Goal: Task Accomplishment & Management: Manage account settings

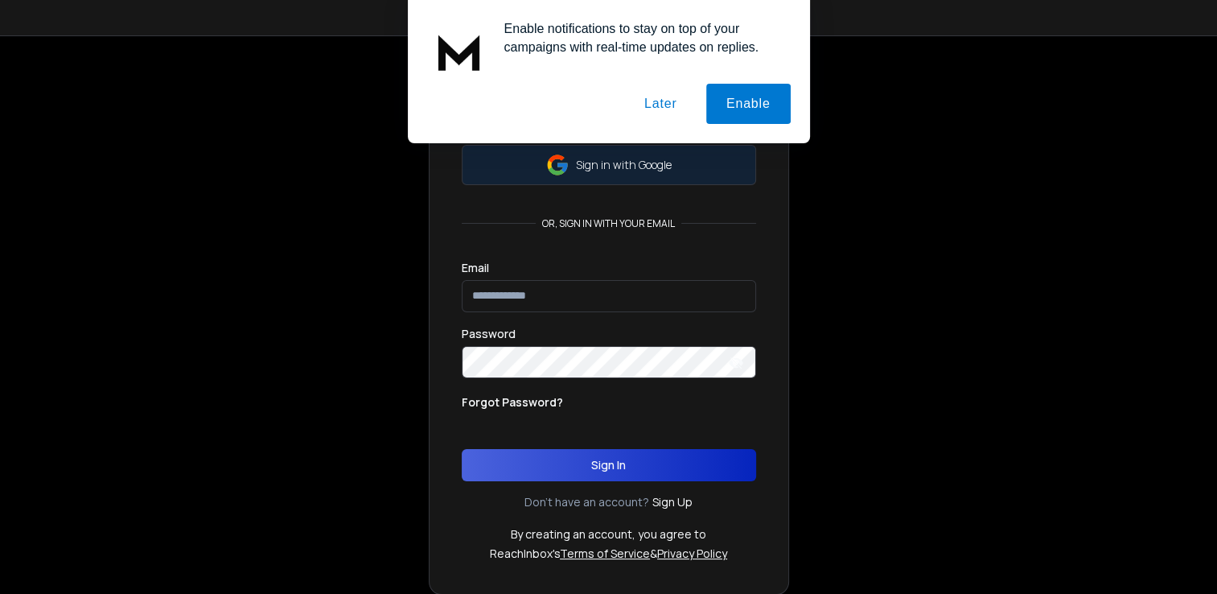
click at [640, 159] on p "Sign in with Google" at bounding box center [624, 165] width 96 height 16
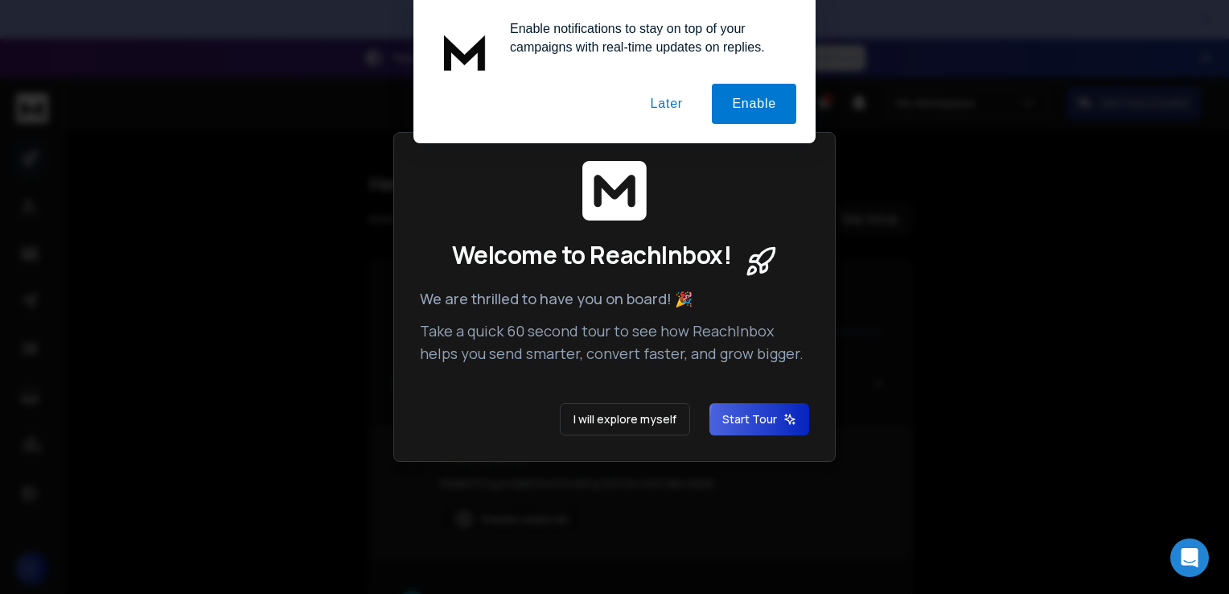
click at [669, 104] on button "Later" at bounding box center [666, 104] width 72 height 40
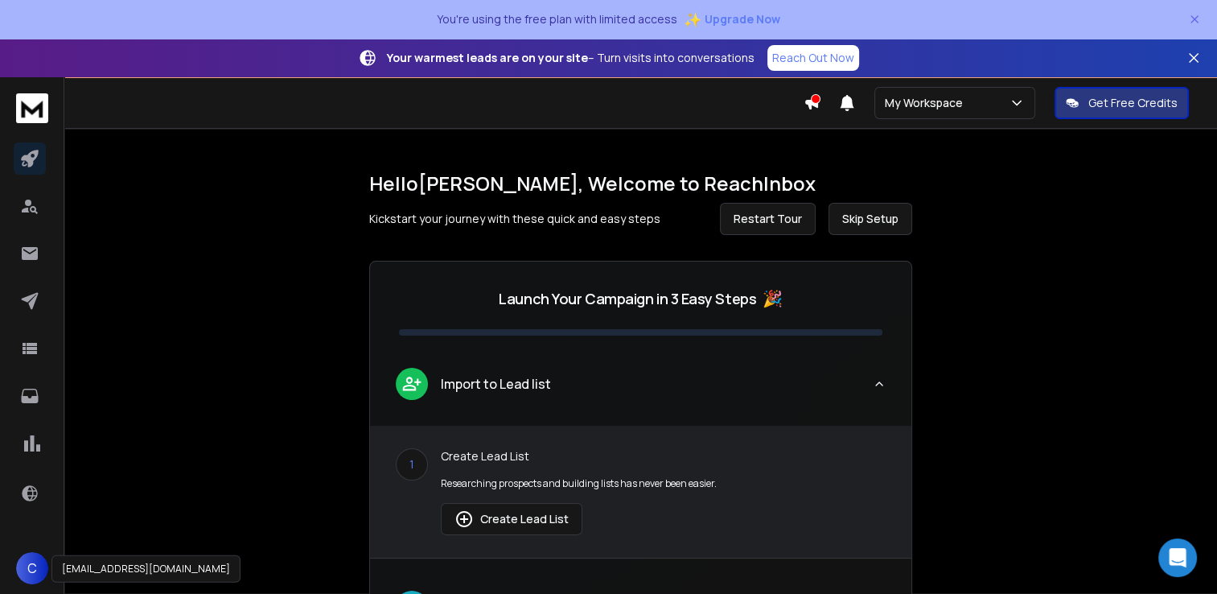
click at [34, 570] on span "C" at bounding box center [32, 568] width 32 height 32
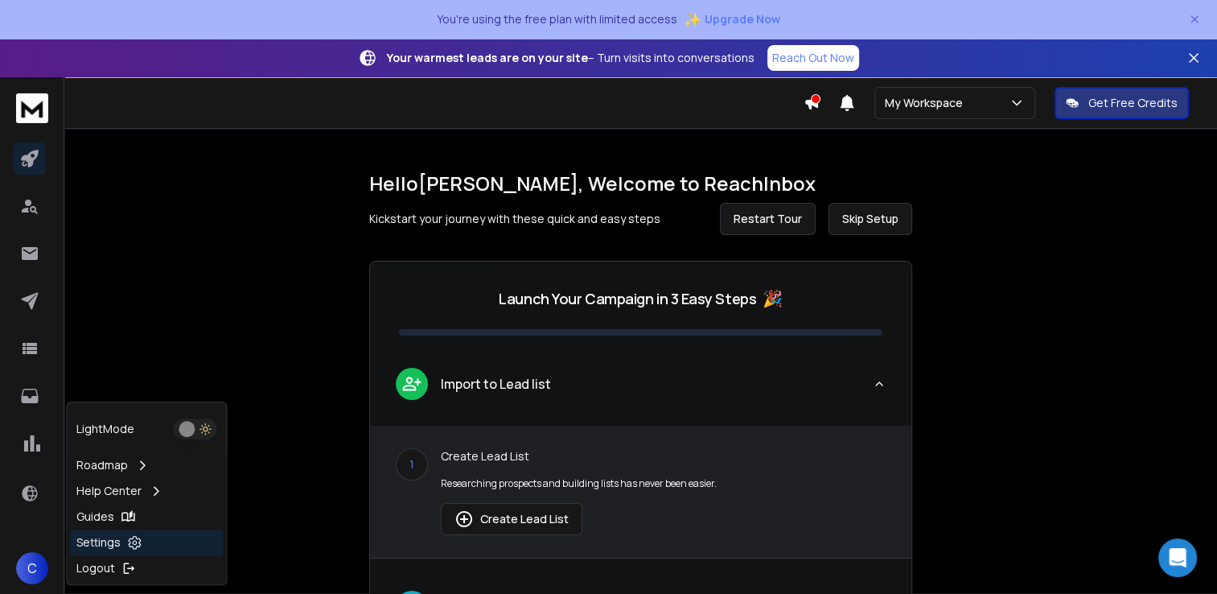
click at [136, 550] on div "Settings" at bounding box center [146, 542] width 153 height 26
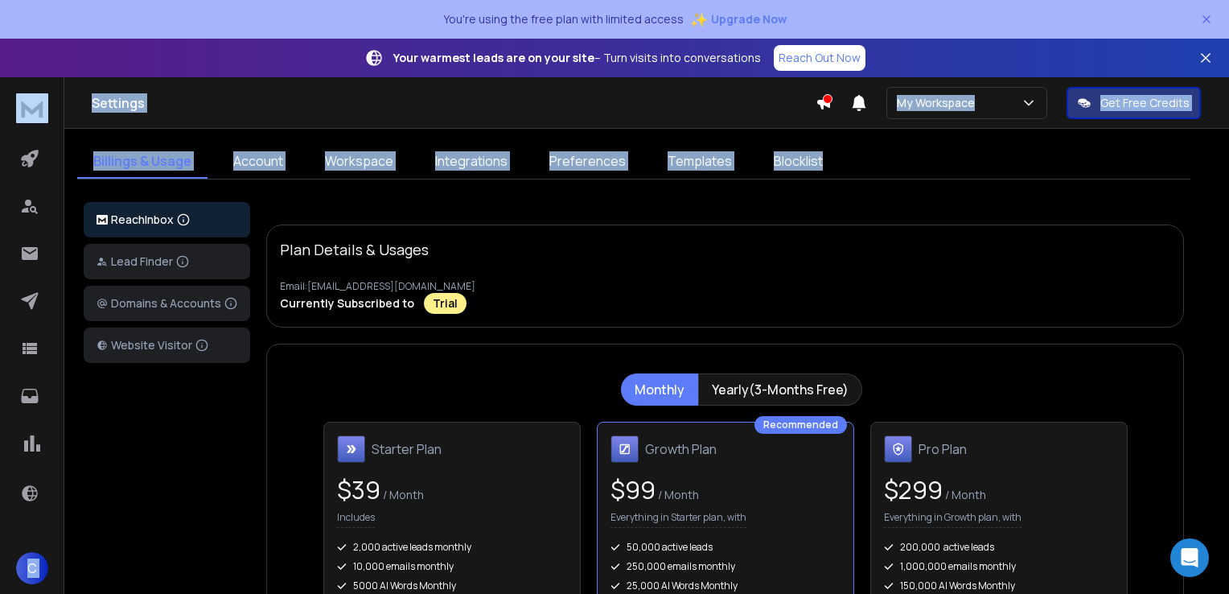
drag, startPoint x: 1229, startPoint y: 76, endPoint x: 1220, endPoint y: 176, distance: 101.0
click at [1220, 176] on div "You're using the free plan with limited access ✨ Upgrade Now Your warmest leads…" at bounding box center [614, 297] width 1229 height 594
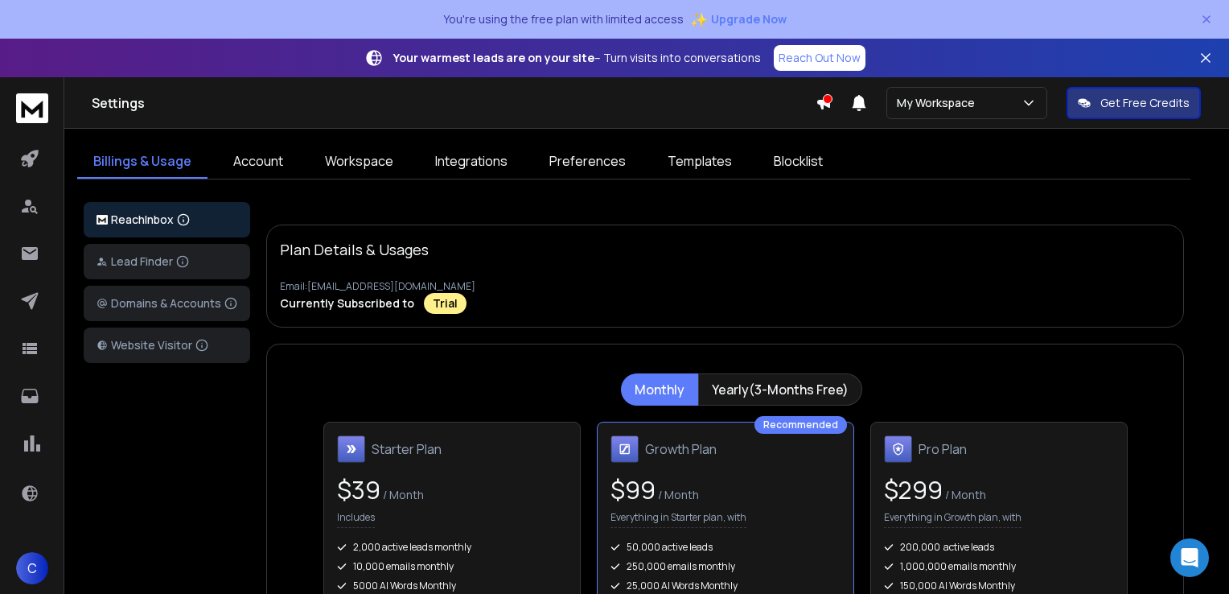
drag, startPoint x: 1220, startPoint y: 176, endPoint x: 1217, endPoint y: 217, distance: 41.2
click at [1217, 217] on div "[PERSON_NAME] & Usage Account Workspace Integrations Preferences Templates Bloc…" at bounding box center [646, 400] width 1165 height 542
click at [1183, 227] on div "ReachInbox Lead Finder Domains & Accounts Website Visitor Plan Details & Usages…" at bounding box center [634, 421] width 1114 height 439
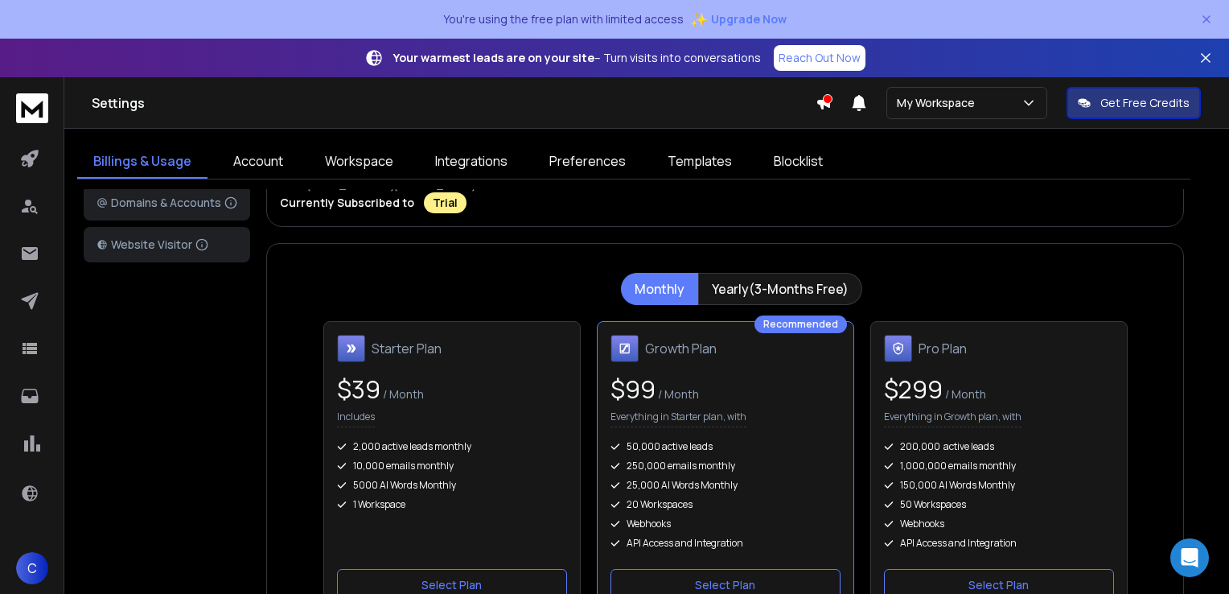
scroll to position [101, 0]
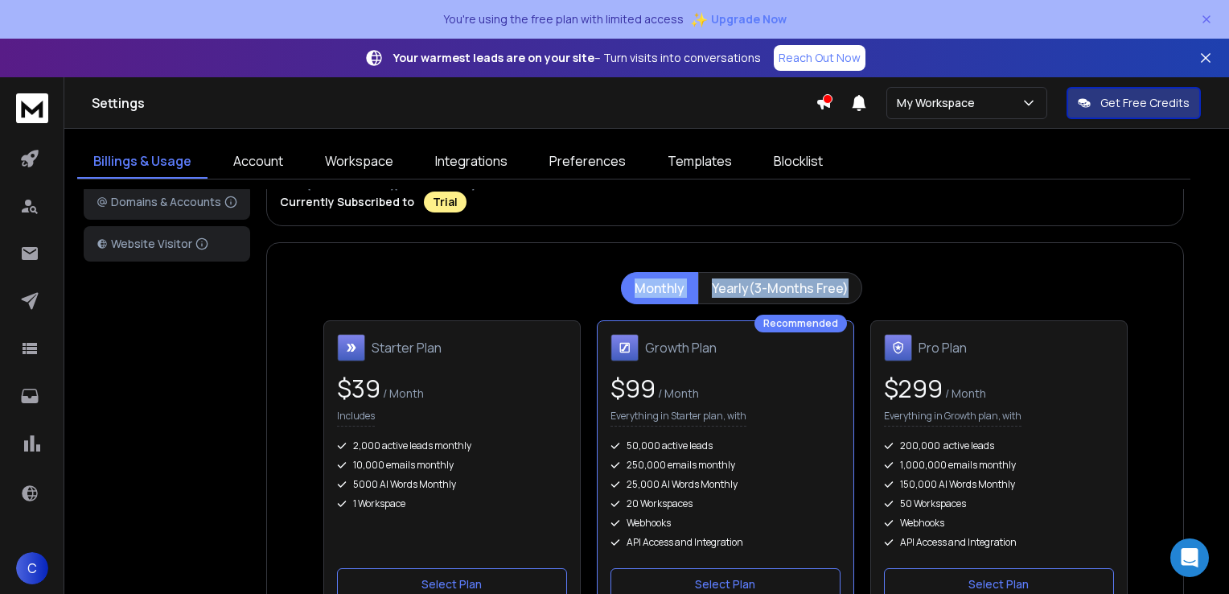
drag, startPoint x: 1229, startPoint y: 217, endPoint x: 1226, endPoint y: 318, distance: 100.6
click at [1226, 318] on div "[PERSON_NAME] & Usage Account Workspace Integrations Preferences Templates Bloc…" at bounding box center [646, 400] width 1165 height 542
click at [791, 254] on div "Monthly Yearly(3-Months Free) Starter Plan $ 39 / Month Includes 2,000 active l…" at bounding box center [725, 444] width 918 height 405
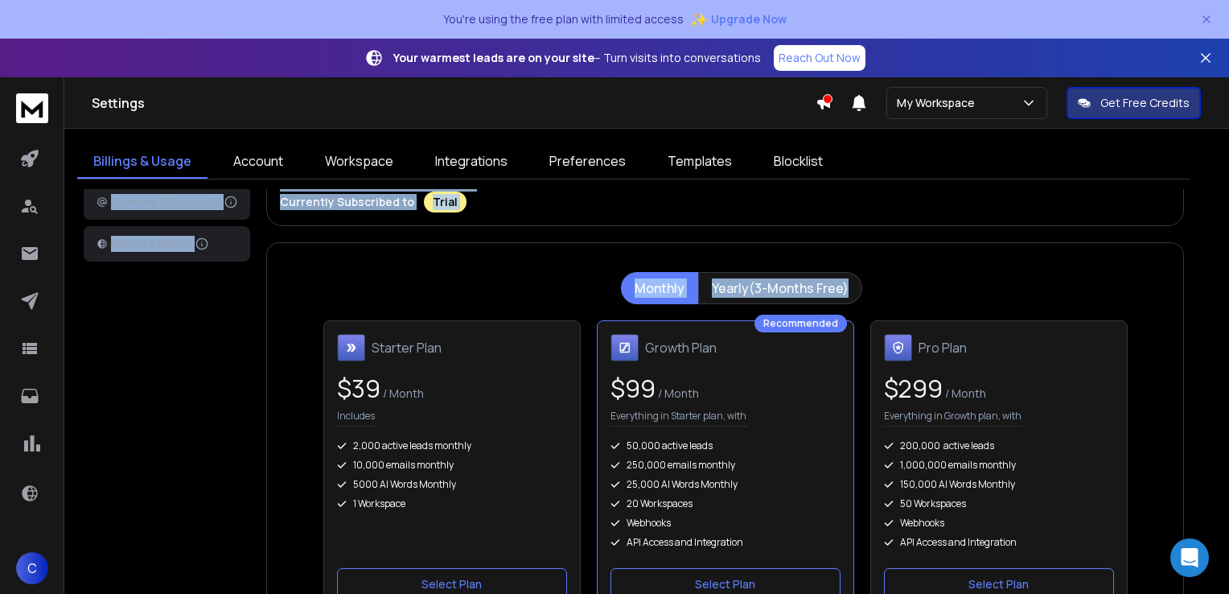
drag, startPoint x: 1229, startPoint y: 278, endPoint x: 1232, endPoint y: 140, distance: 138.4
click at [1229, 140] on html "You're using the free plan with limited access ✨ Upgrade Now Your warmest leads…" at bounding box center [614, 297] width 1229 height 594
click at [692, 266] on div "Monthly Yearly(3-Months Free) Starter Plan $ 39 / Month Includes 2,000 active l…" at bounding box center [725, 444] width 918 height 405
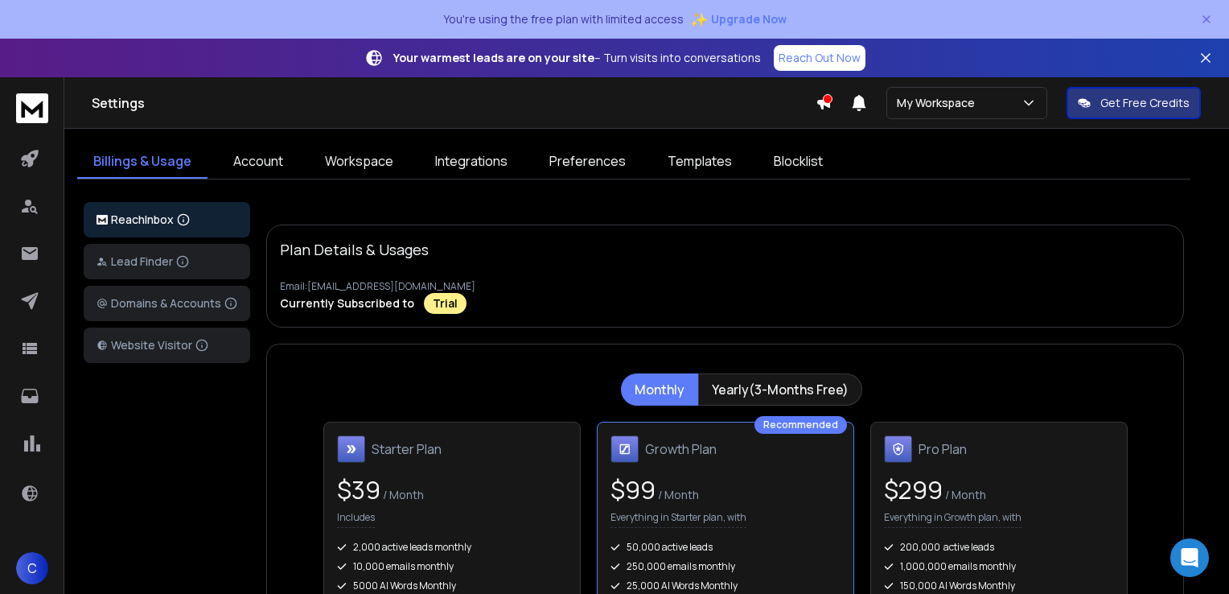
scroll to position [0, 0]
click at [258, 159] on link "Account" at bounding box center [258, 162] width 82 height 34
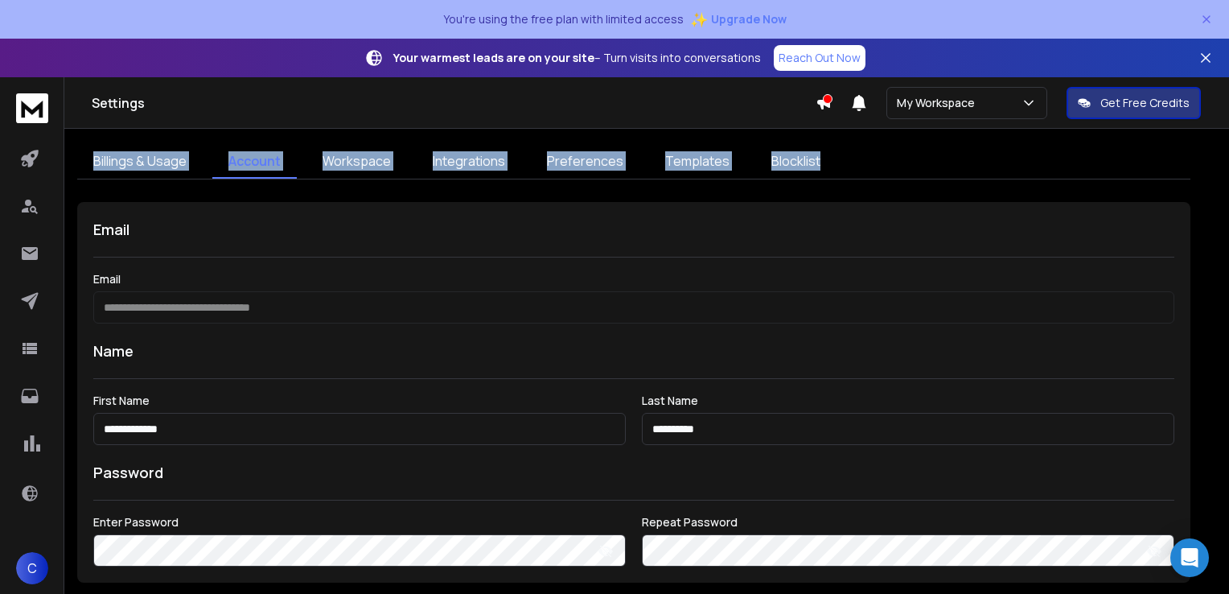
drag, startPoint x: 1229, startPoint y: 109, endPoint x: 1226, endPoint y: 179, distance: 69.2
click at [1226, 179] on div "**********" at bounding box center [614, 335] width 1229 height 517
click at [879, 146] on div "[PERSON_NAME] & Usage Account Workspace Integrations Preferences Templates Bloc…" at bounding box center [634, 162] width 1114 height 35
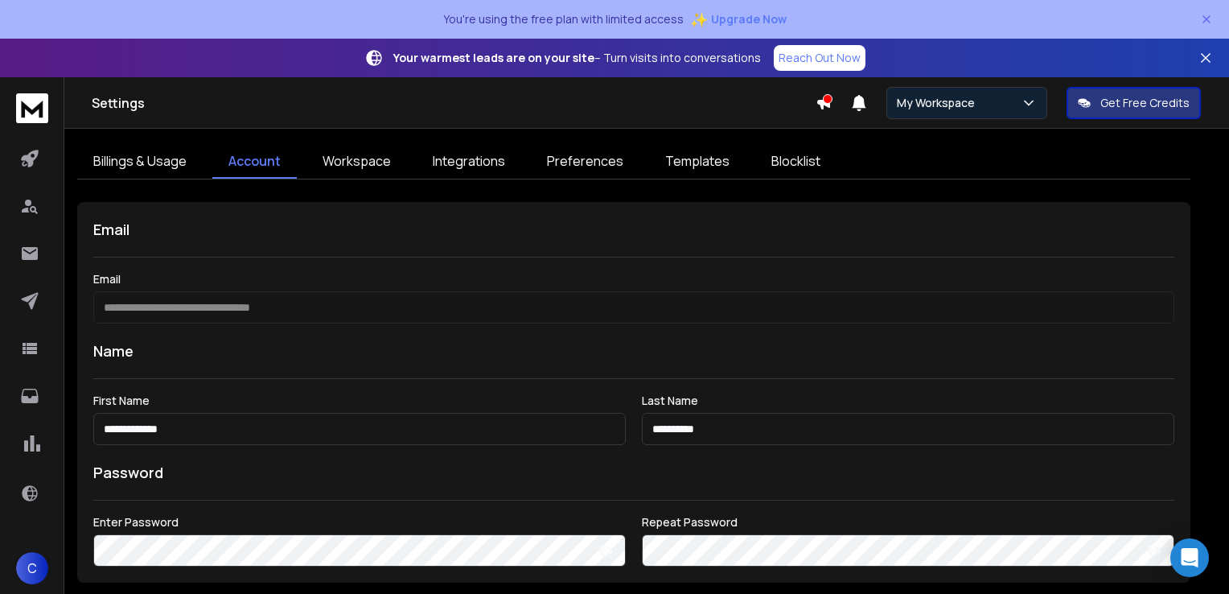
click at [1036, 104] on icon "button" at bounding box center [1029, 103] width 16 height 16
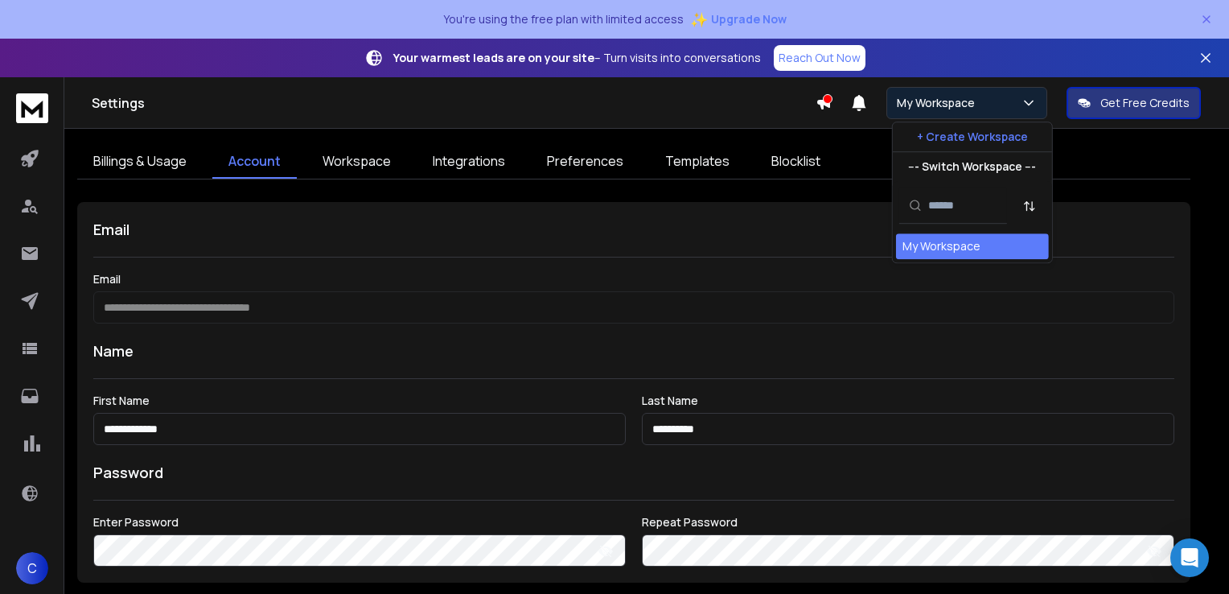
click at [1036, 104] on icon "button" at bounding box center [1029, 103] width 16 height 16
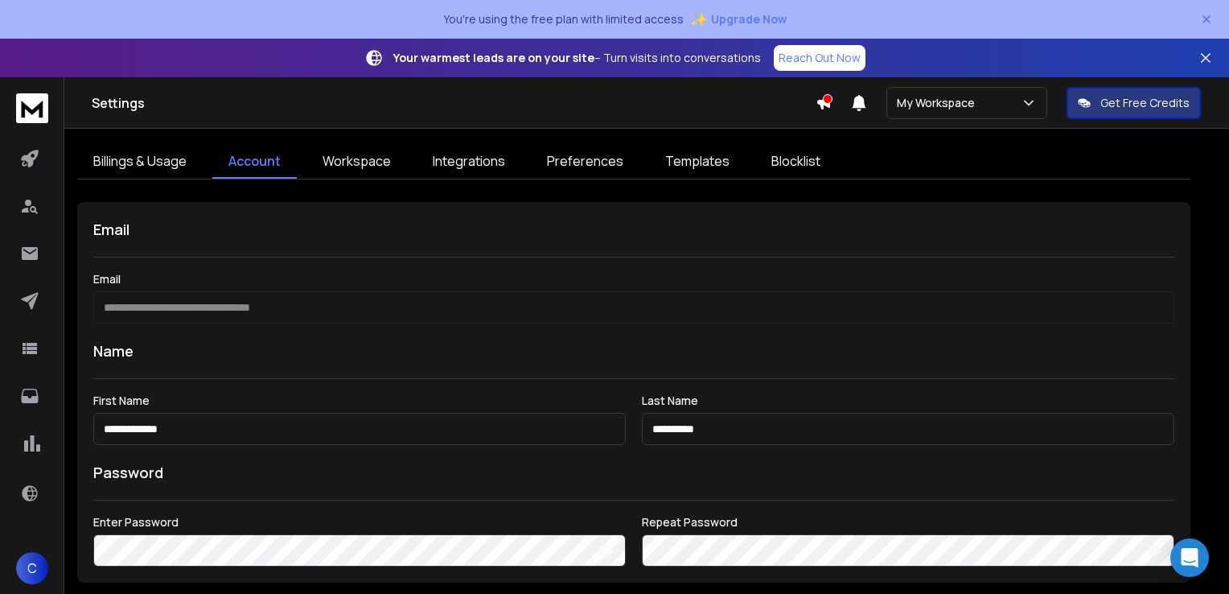
click at [392, 159] on link "Workspace" at bounding box center [357, 162] width 101 height 34
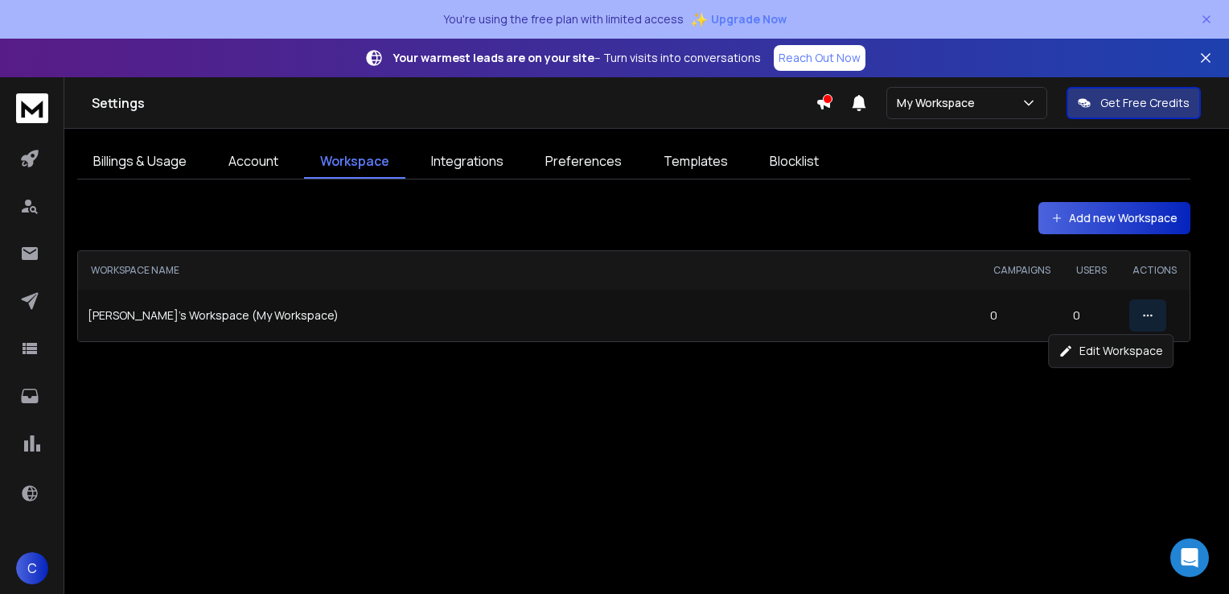
click at [1163, 307] on button "button" at bounding box center [1148, 315] width 37 height 32
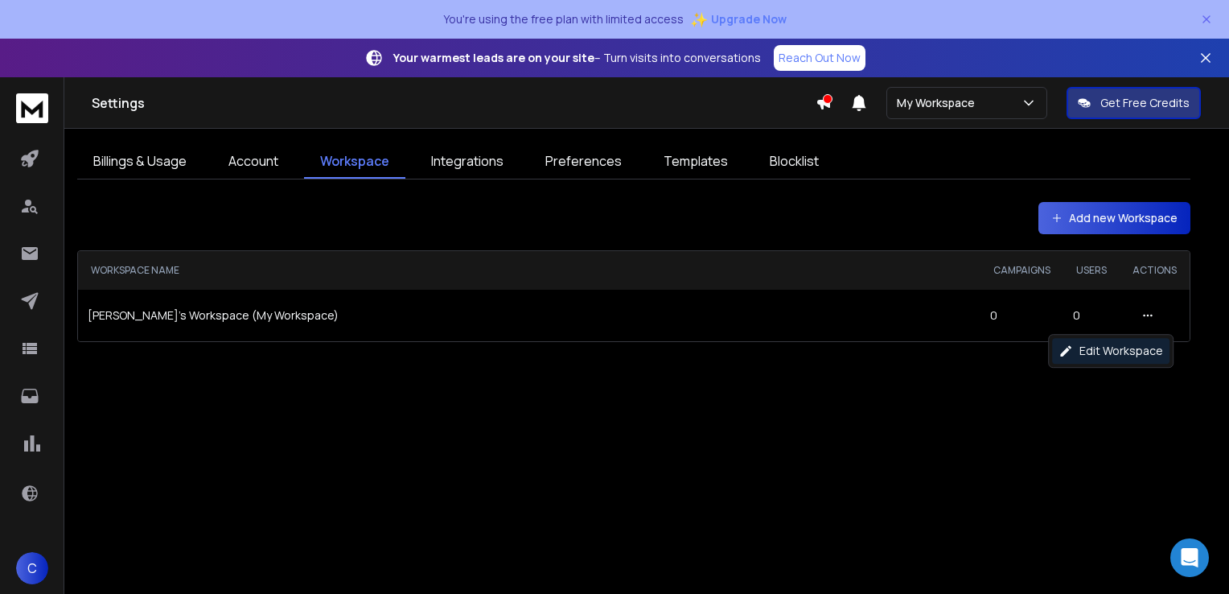
click at [1140, 351] on p "Edit Workspace" at bounding box center [1122, 351] width 84 height 16
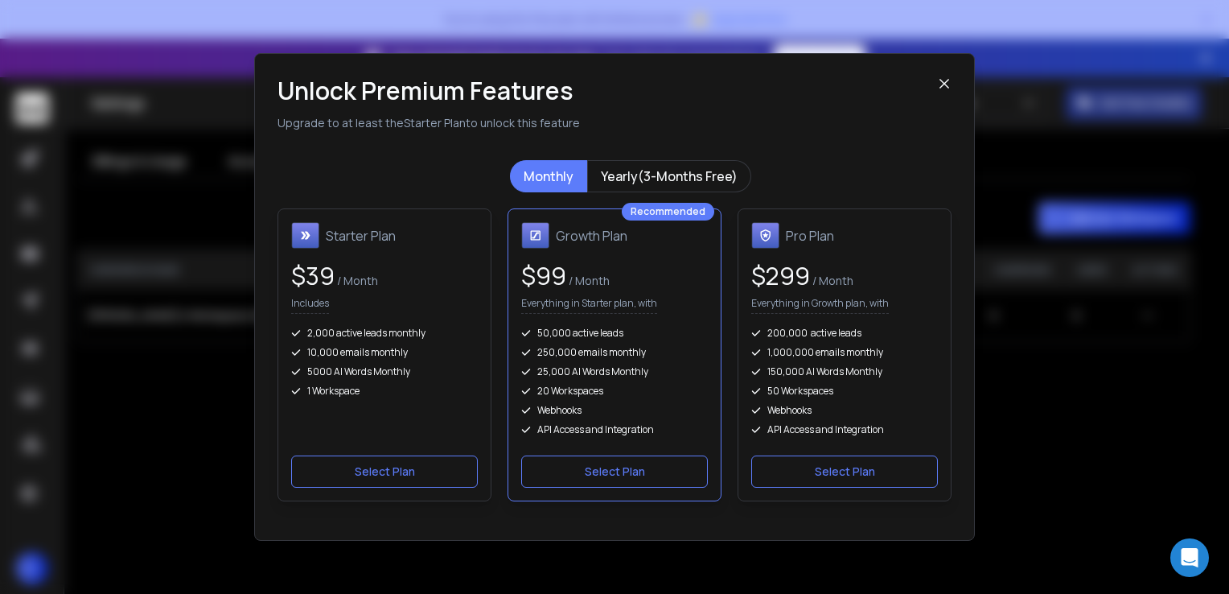
click at [943, 94] on div at bounding box center [944, 103] width 14 height 55
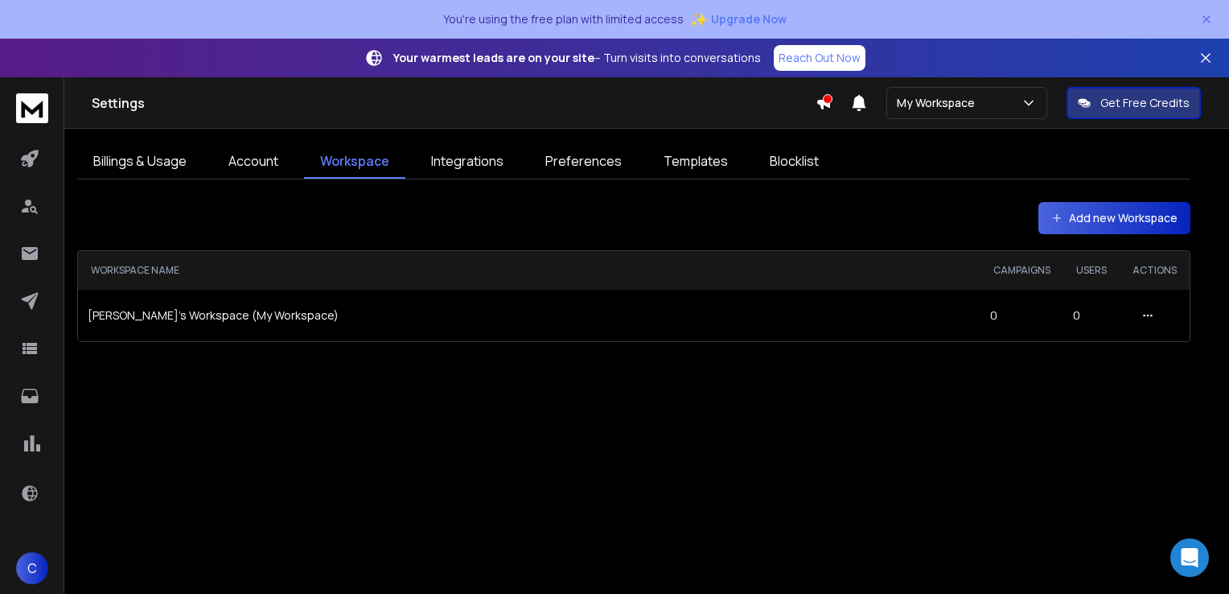
click at [480, 164] on link "Integrations" at bounding box center [467, 162] width 105 height 34
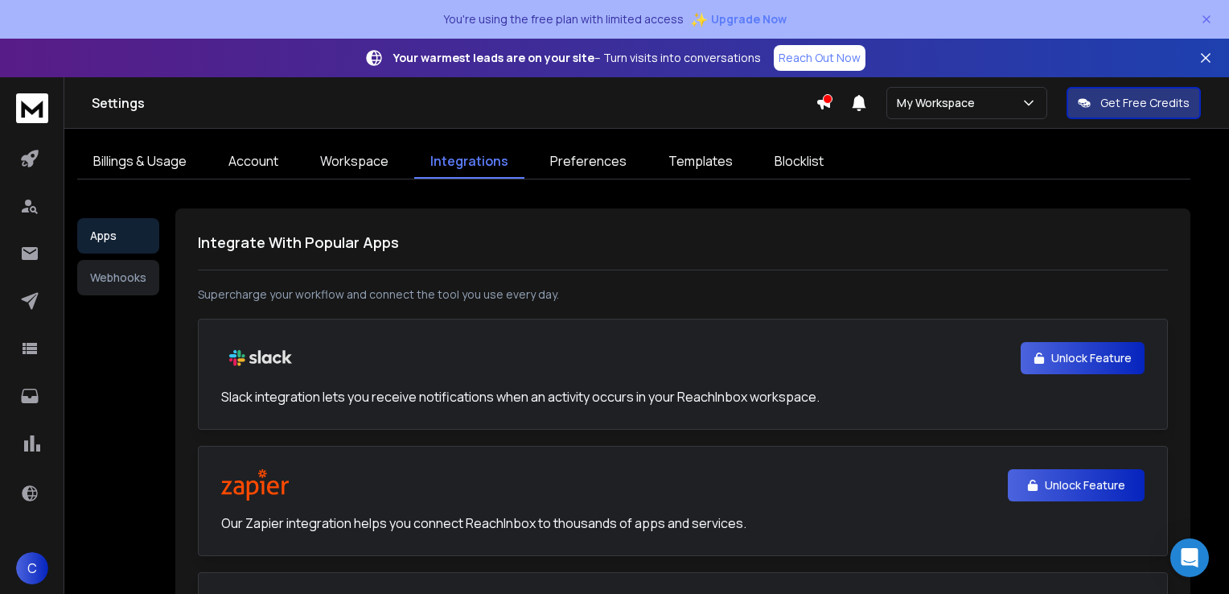
click at [592, 159] on link "Preferences" at bounding box center [588, 162] width 109 height 34
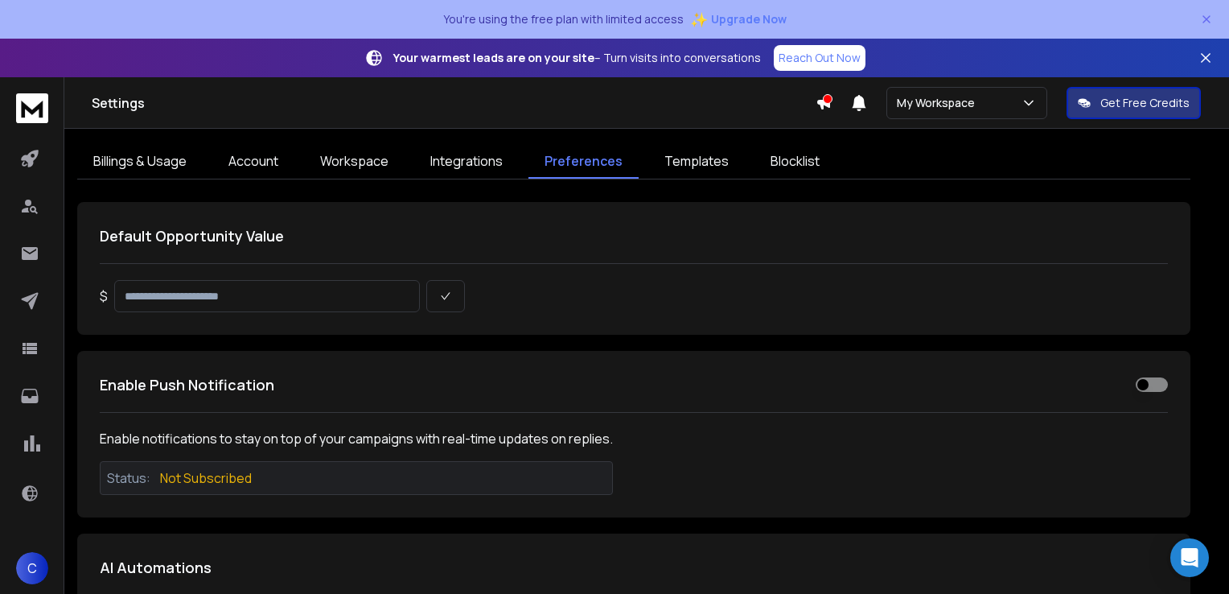
click at [698, 153] on link "Templates" at bounding box center [697, 162] width 97 height 34
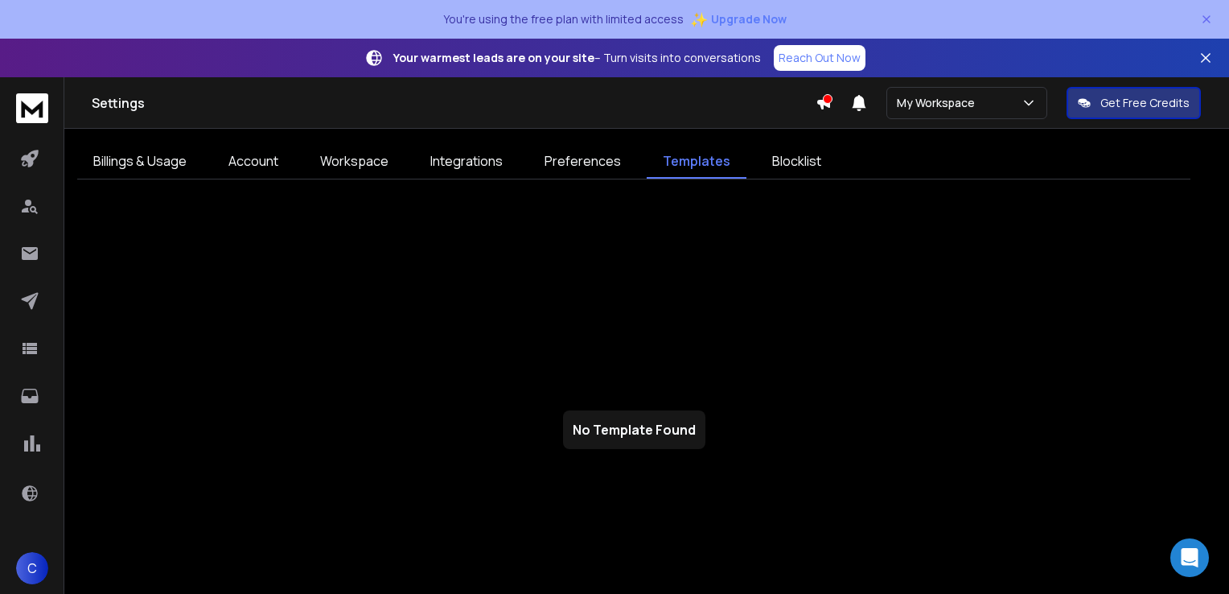
click at [767, 167] on link "Blocklist" at bounding box center [796, 162] width 81 height 34
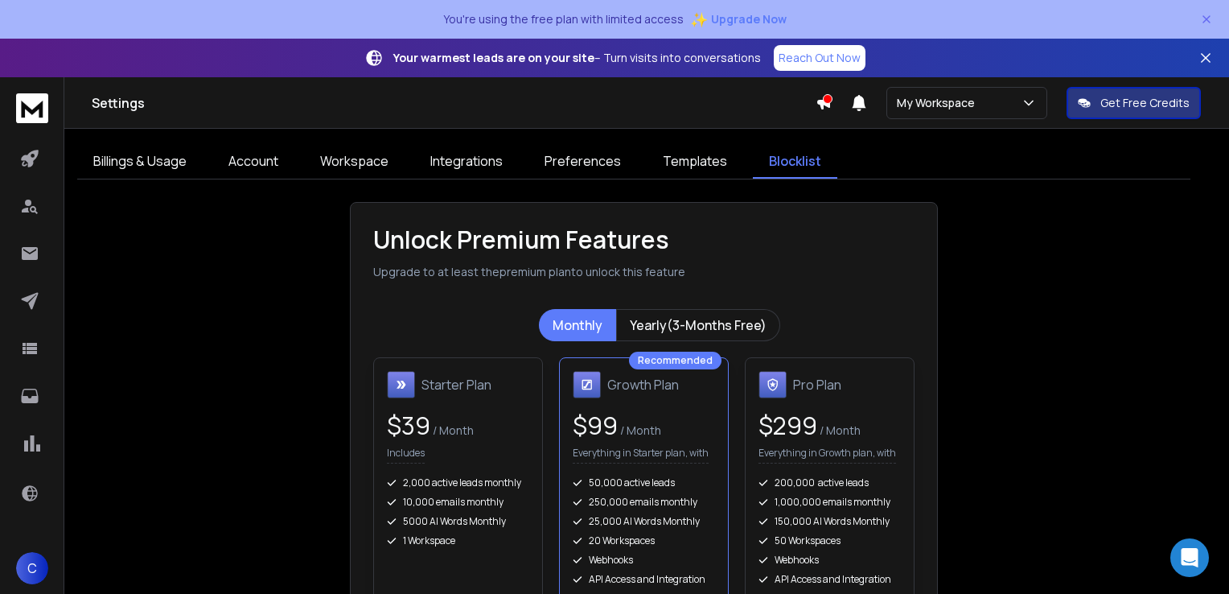
click at [183, 158] on link "Billings & Usage" at bounding box center [140, 162] width 126 height 34
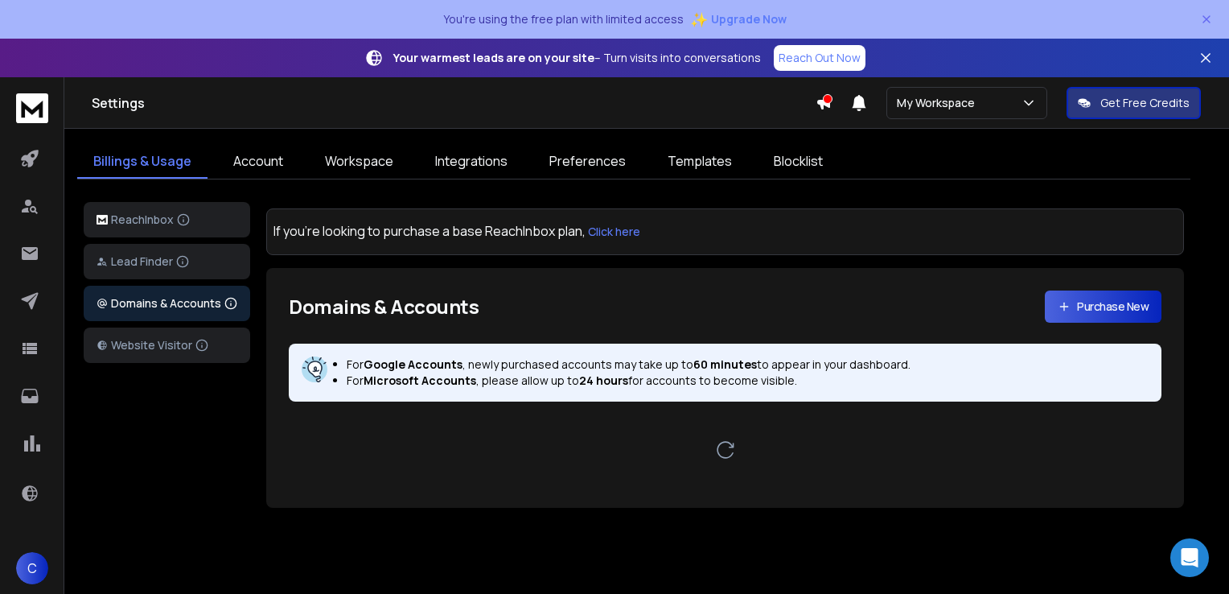
click at [210, 297] on button "Domains & Accounts" at bounding box center [167, 303] width 167 height 35
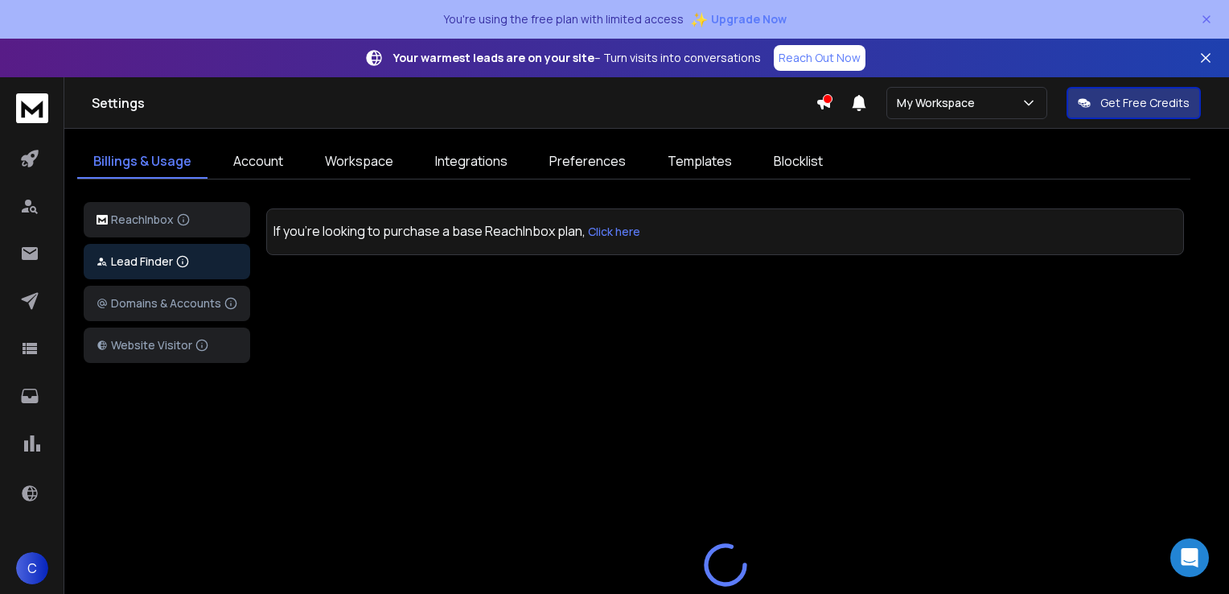
click at [171, 259] on button "Lead Finder" at bounding box center [167, 261] width 167 height 35
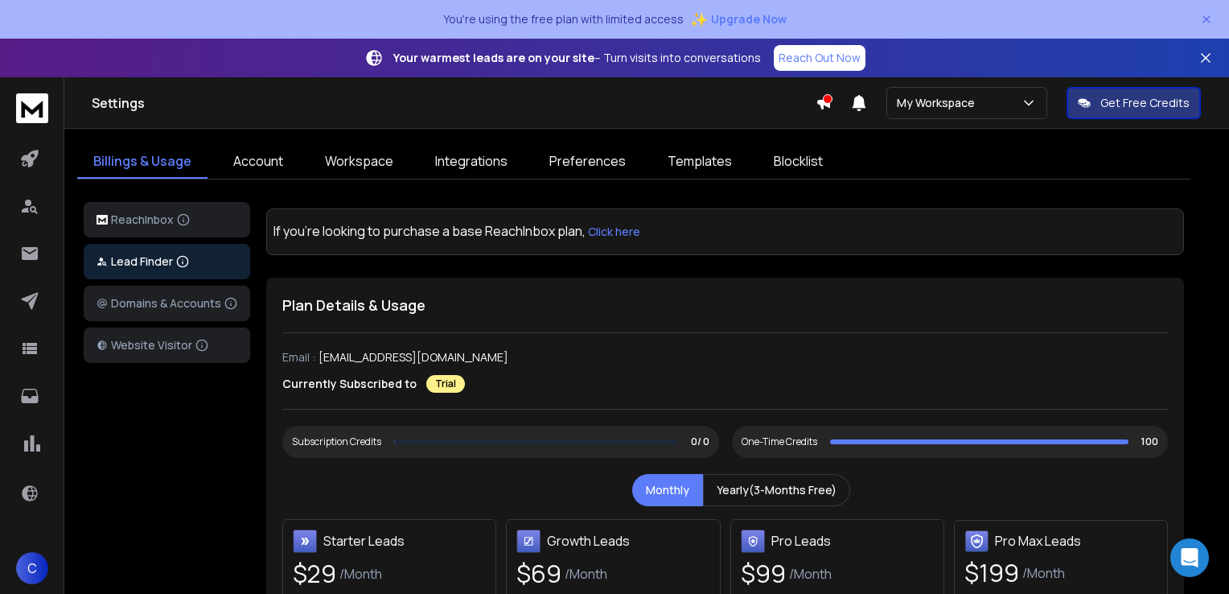
click at [252, 164] on link "Account" at bounding box center [258, 162] width 82 height 34
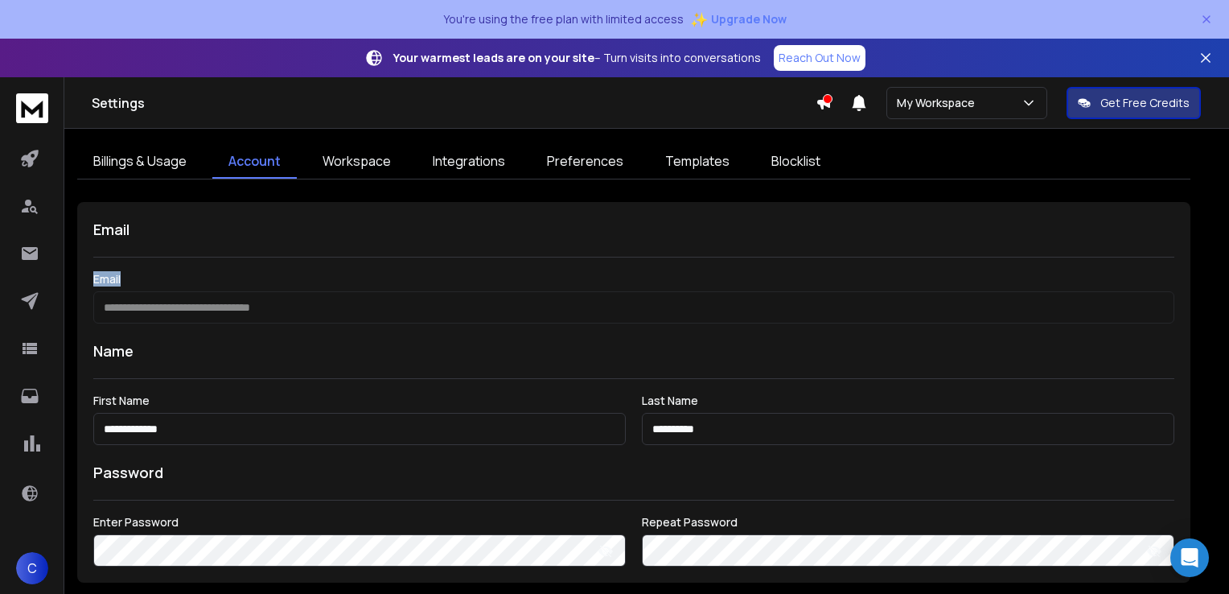
drag, startPoint x: 1189, startPoint y: 243, endPoint x: 1187, endPoint y: 294, distance: 51.6
click at [1187, 294] on div "**********" at bounding box center [634, 392] width 1114 height 381
click at [756, 73] on div "Your warmest leads are on your site – Turn visits into conversations Reach Out …" at bounding box center [614, 58] width 1229 height 39
click at [31, 571] on span "C" at bounding box center [32, 568] width 32 height 32
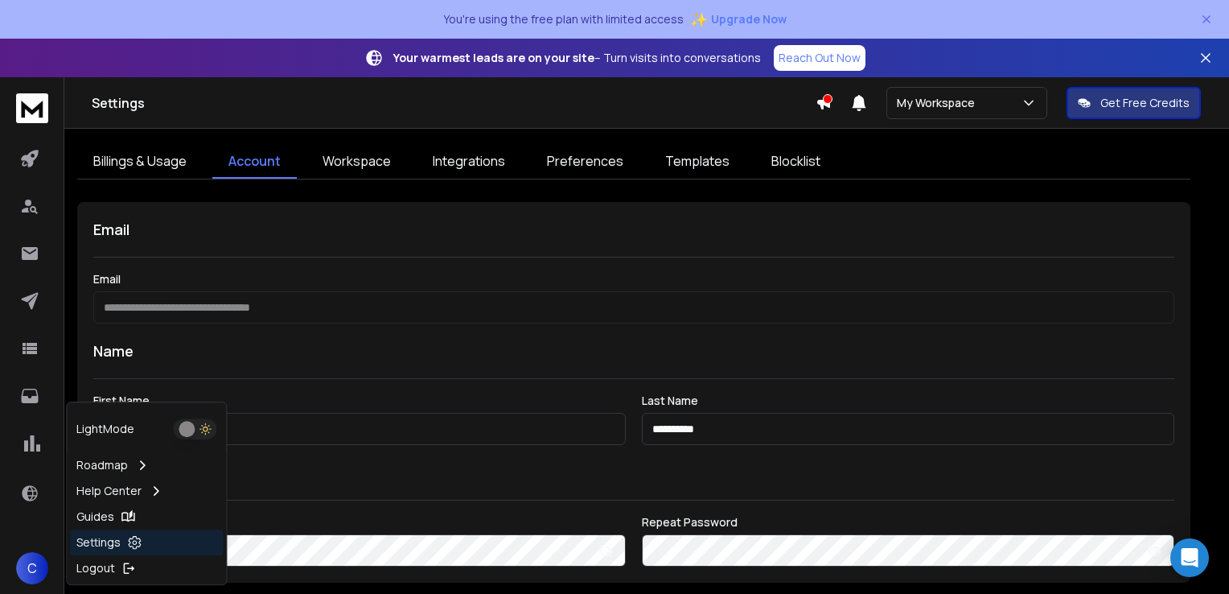
click at [152, 540] on div "Settings" at bounding box center [146, 542] width 153 height 26
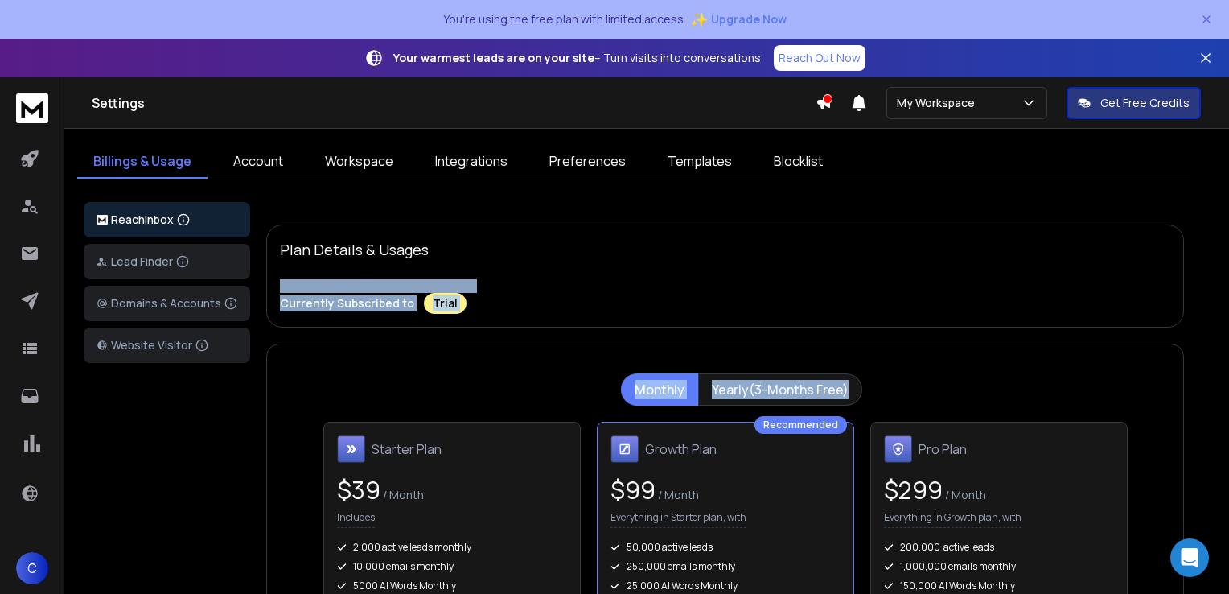
drag, startPoint x: 1191, startPoint y: 277, endPoint x: 1166, endPoint y: 383, distance: 109.1
click at [1166, 383] on div "[PERSON_NAME] & Usage Account Workspace Integrations Preferences Templates Bloc…" at bounding box center [646, 400] width 1165 height 542
click at [1166, 383] on div "Monthly Yearly(3-Months Free)" at bounding box center [741, 389] width 891 height 32
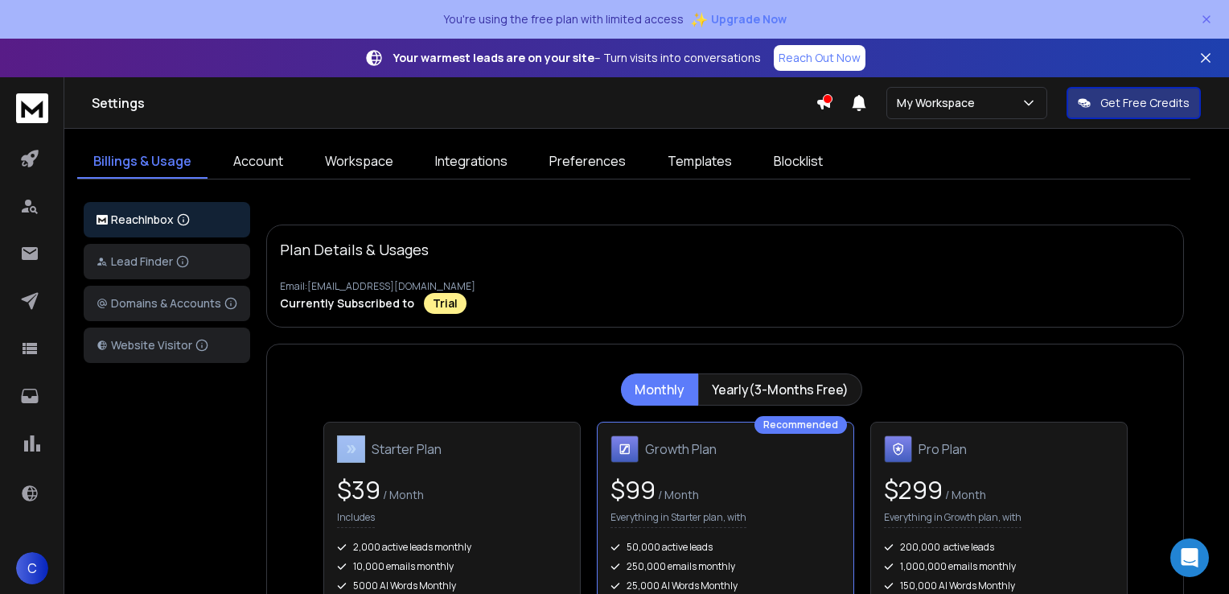
click at [1166, 383] on div "Monthly Yearly(3-Months Free)" at bounding box center [741, 389] width 891 height 32
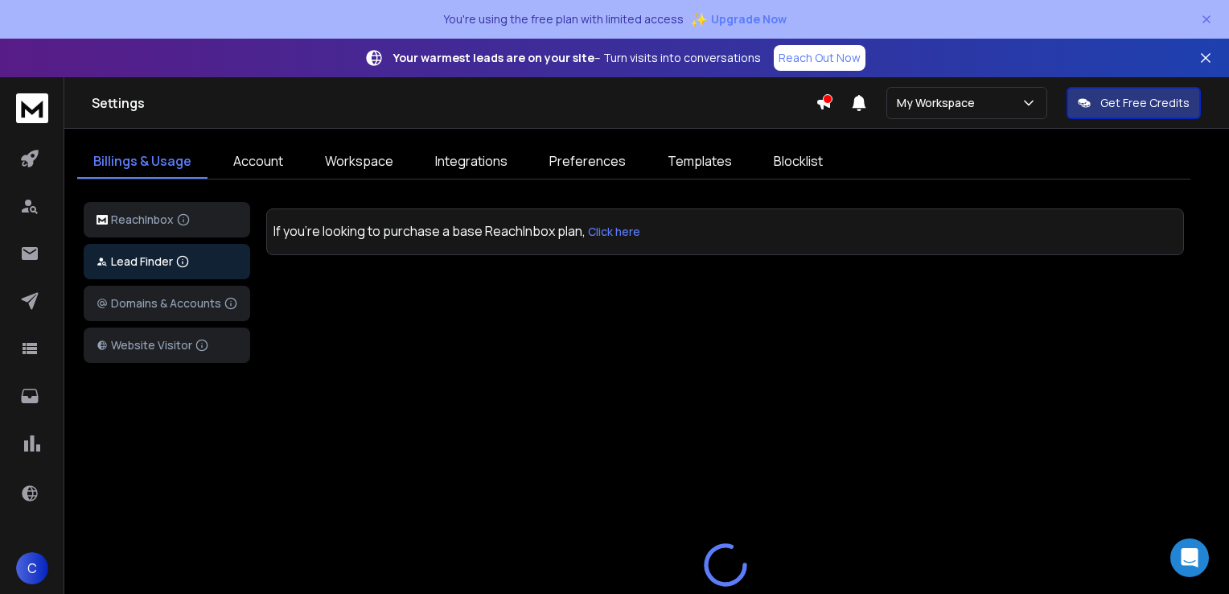
click at [139, 266] on button "Lead Finder" at bounding box center [167, 261] width 167 height 35
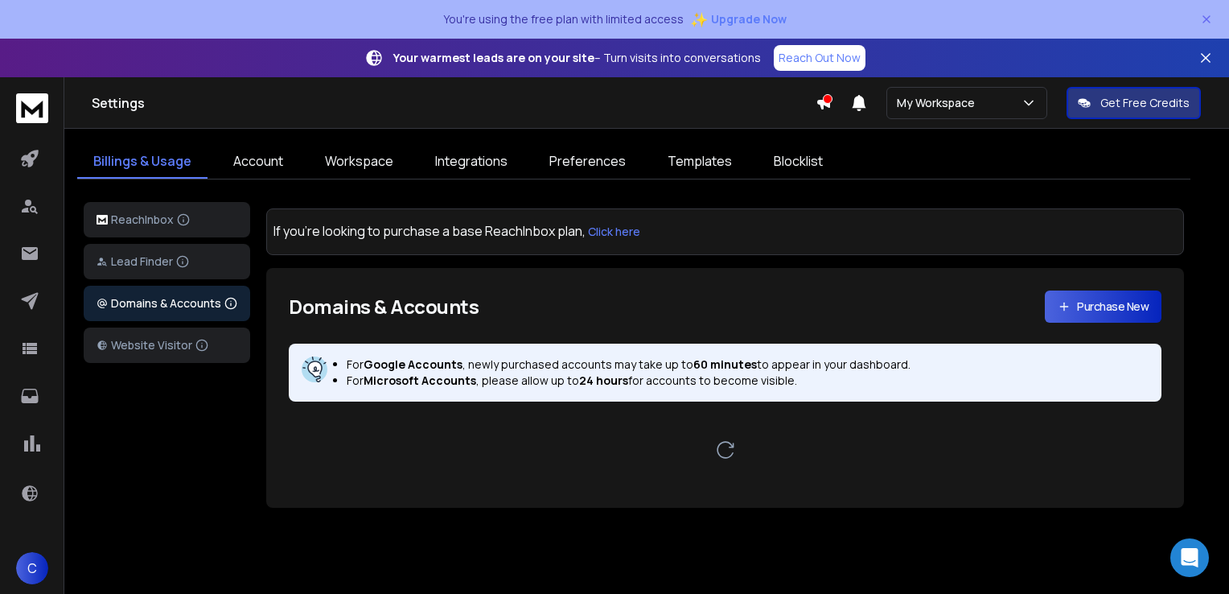
click at [177, 286] on button "Domains & Accounts" at bounding box center [167, 303] width 167 height 35
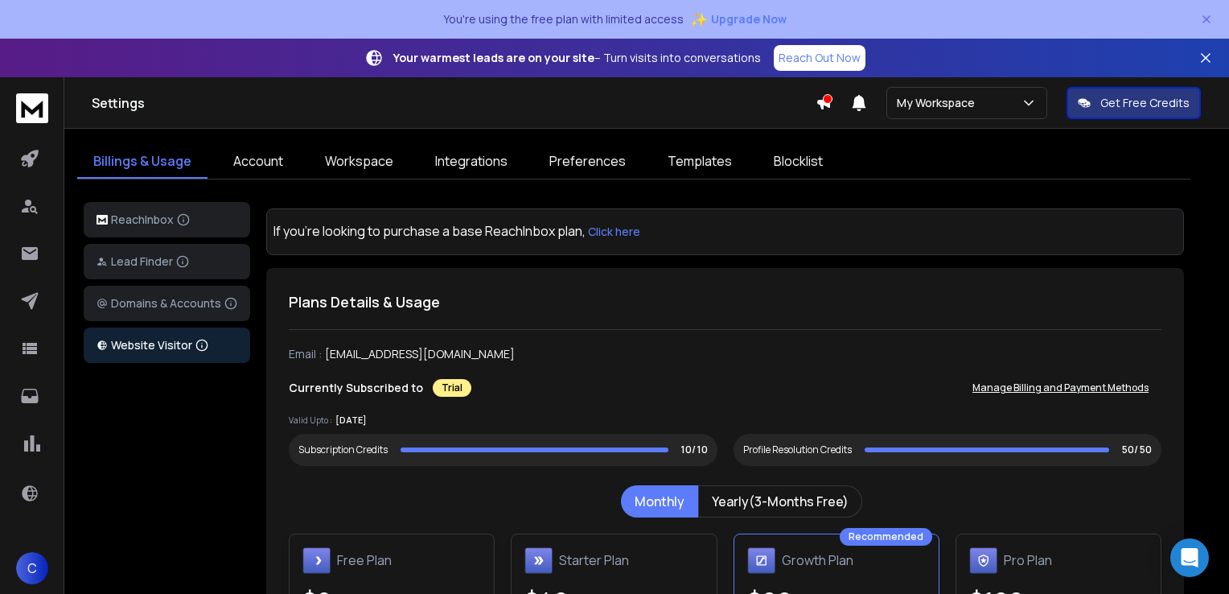
click at [157, 348] on button "Website Visitor" at bounding box center [167, 344] width 167 height 35
click at [303, 153] on div "[PERSON_NAME] & Usage Account Workspace Integrations Preferences Templates Bloc…" at bounding box center [458, 162] width 762 height 34
click at [323, 155] on link "Workspace" at bounding box center [359, 162] width 101 height 34
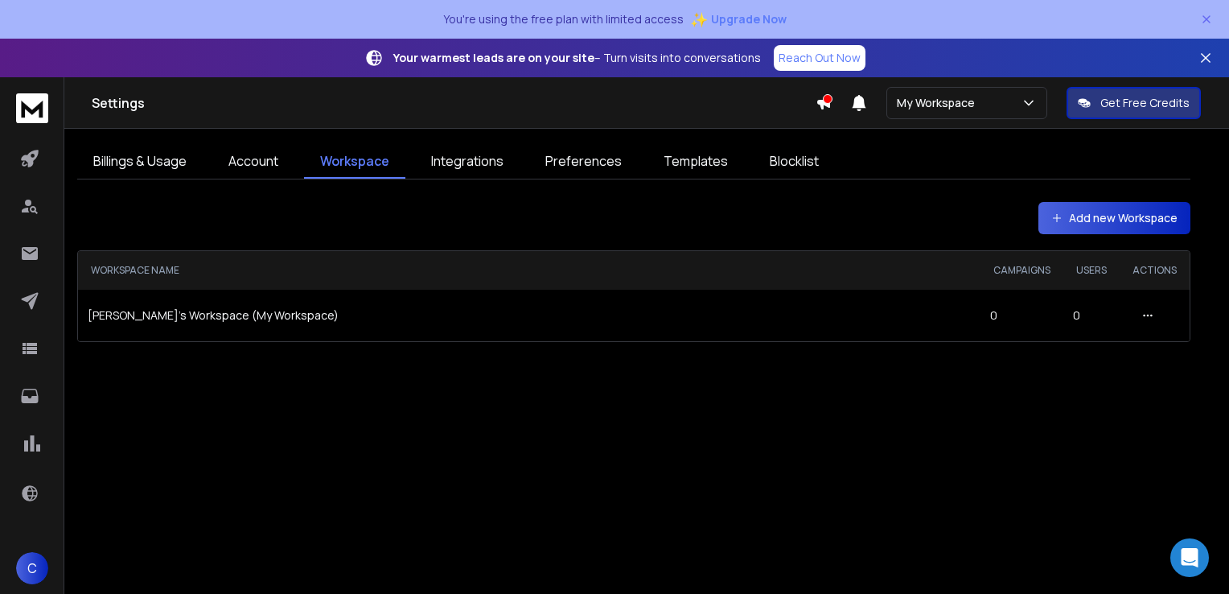
click at [443, 156] on link "Integrations" at bounding box center [467, 162] width 105 height 34
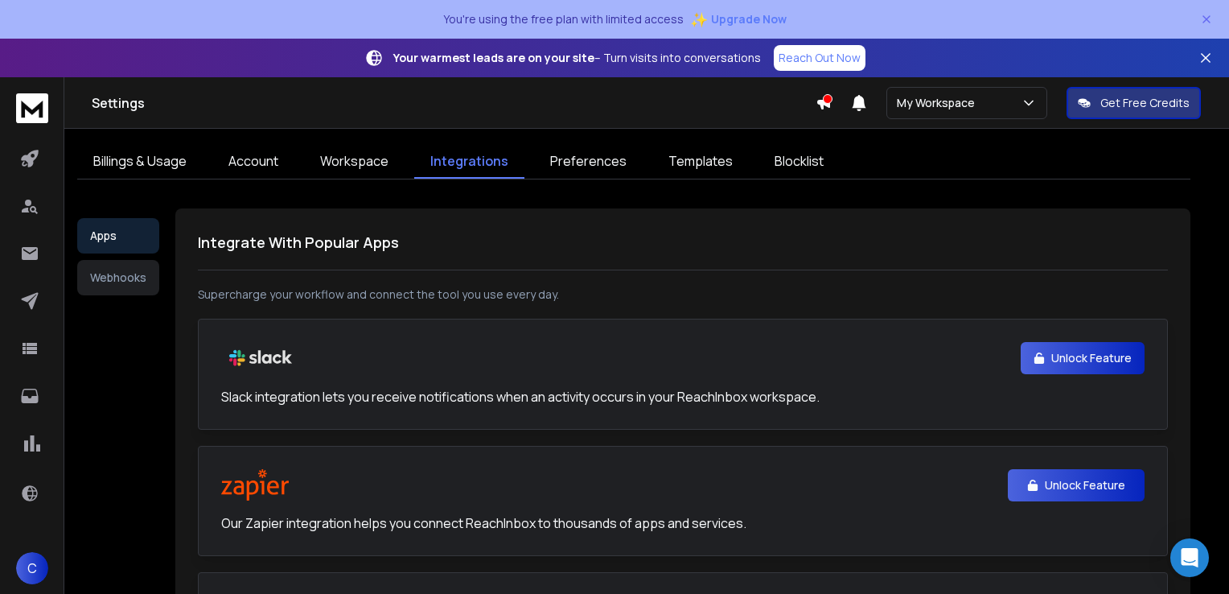
click at [599, 158] on link "Preferences" at bounding box center [588, 162] width 109 height 34
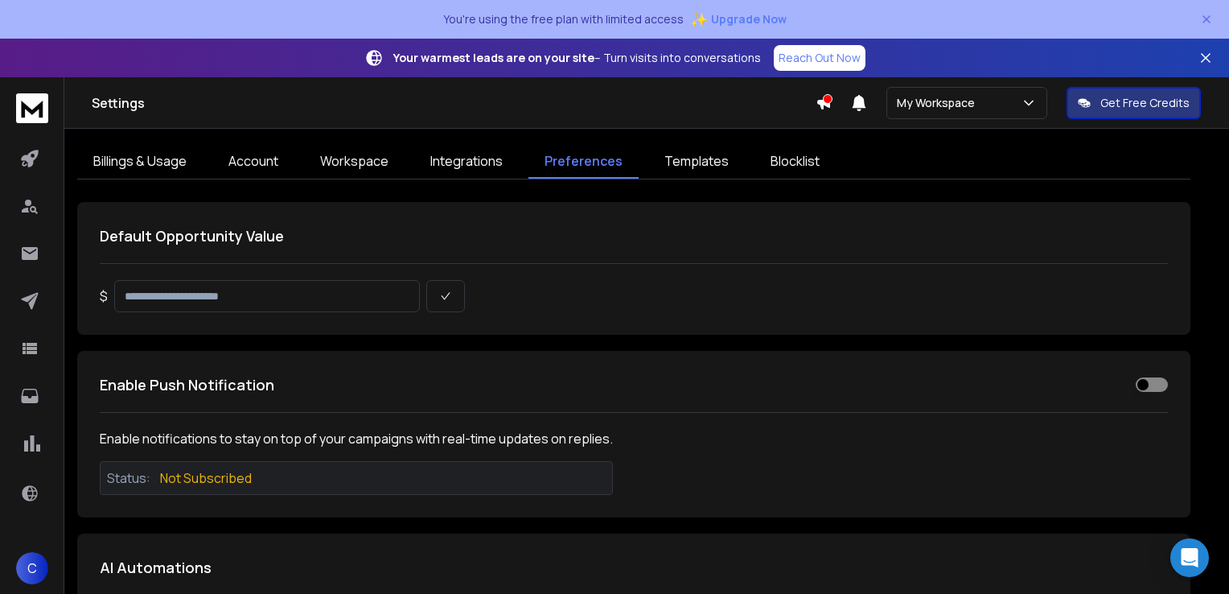
click at [694, 153] on link "Templates" at bounding box center [697, 162] width 97 height 34
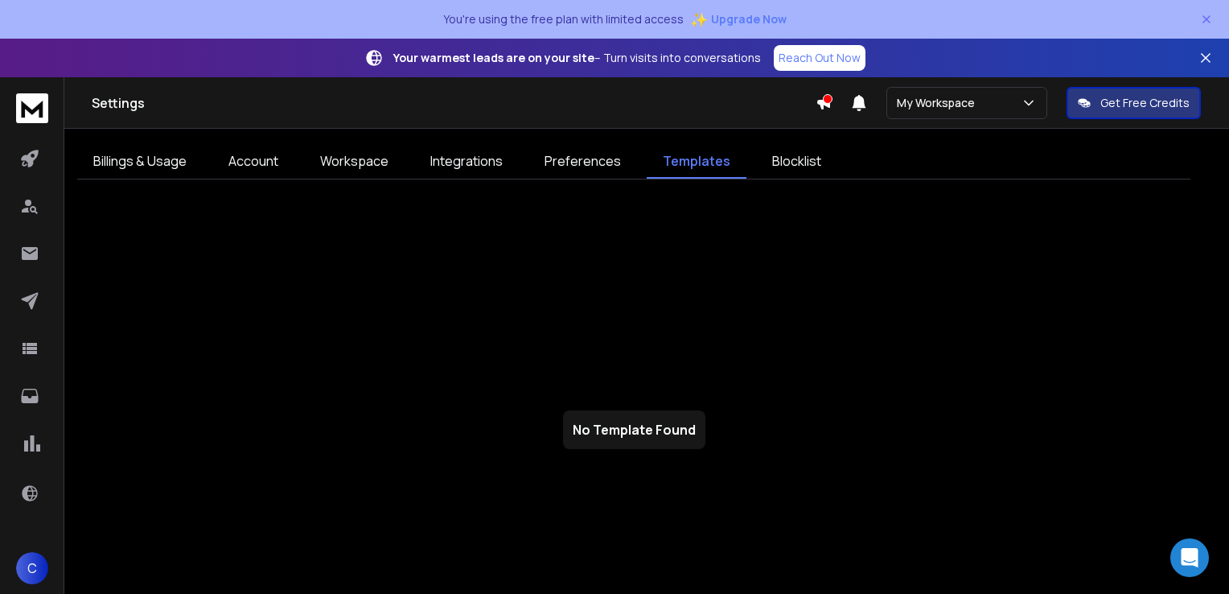
click at [760, 165] on link "Blocklist" at bounding box center [796, 162] width 81 height 34
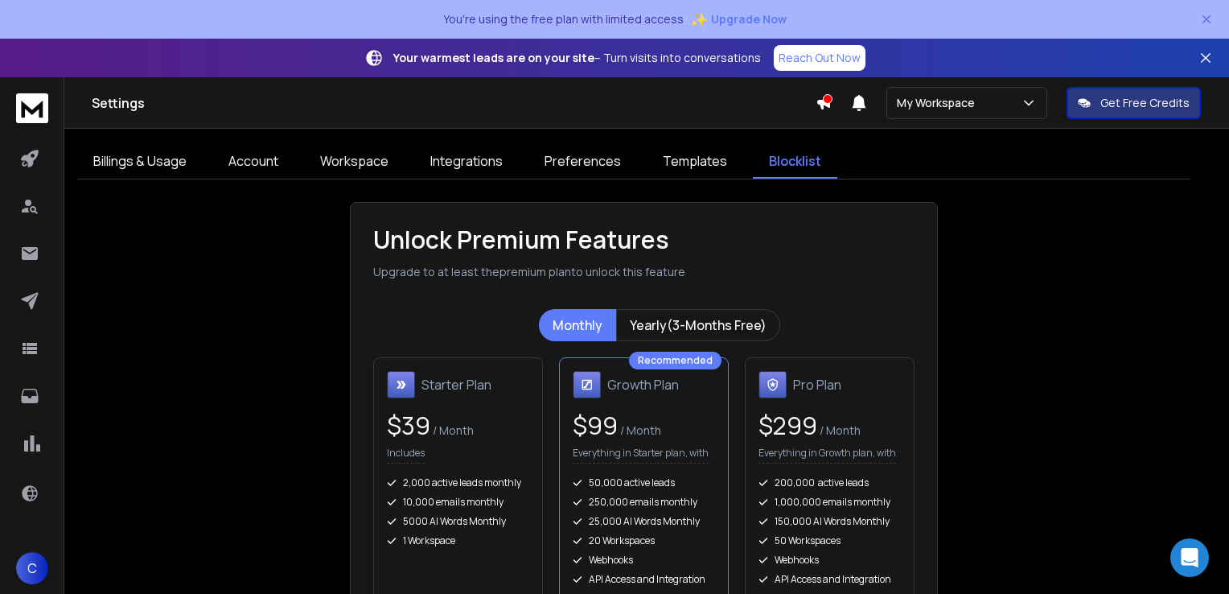
click at [19, 108] on img at bounding box center [32, 108] width 32 height 30
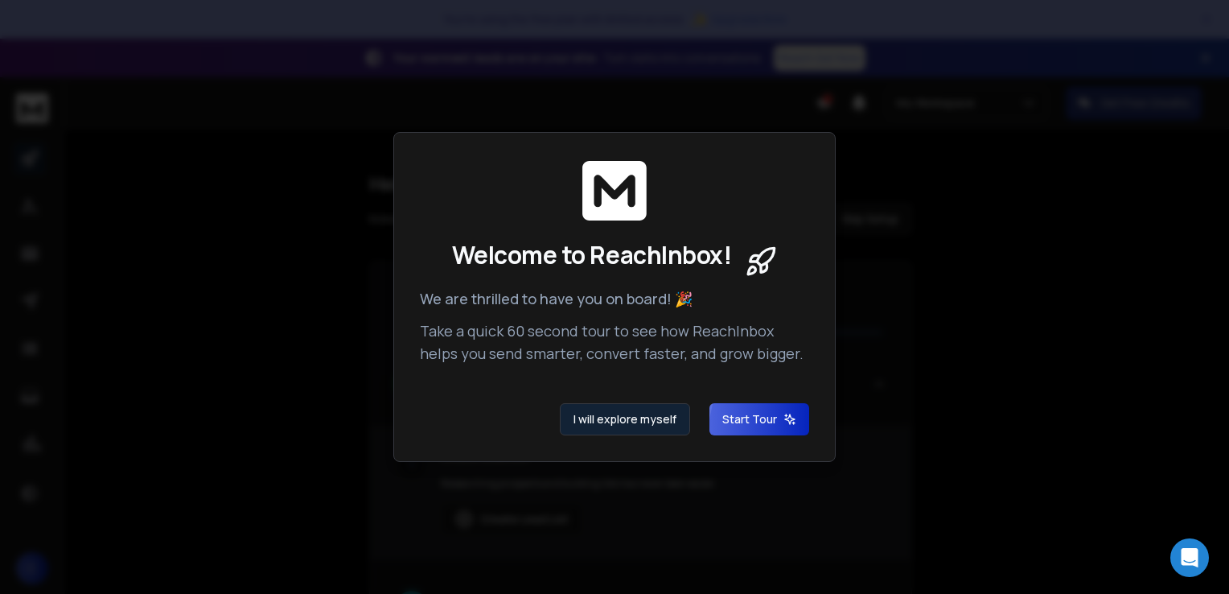
click at [676, 418] on button "I will explore myself" at bounding box center [625, 419] width 130 height 32
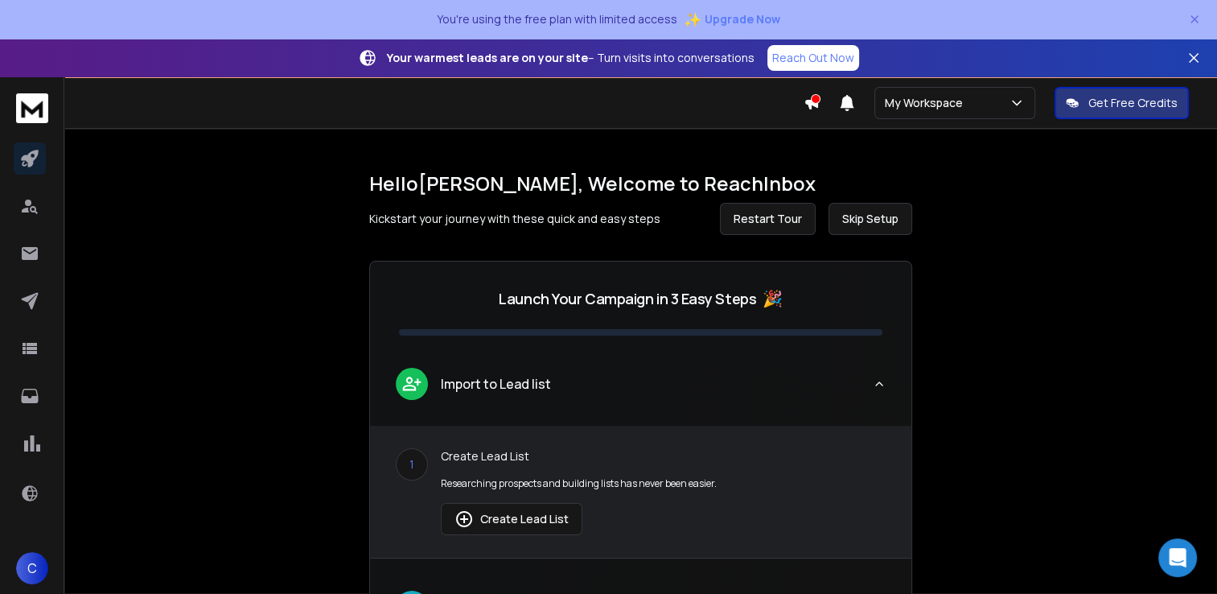
click at [894, 376] on button "Import to Lead list" at bounding box center [641, 390] width 542 height 71
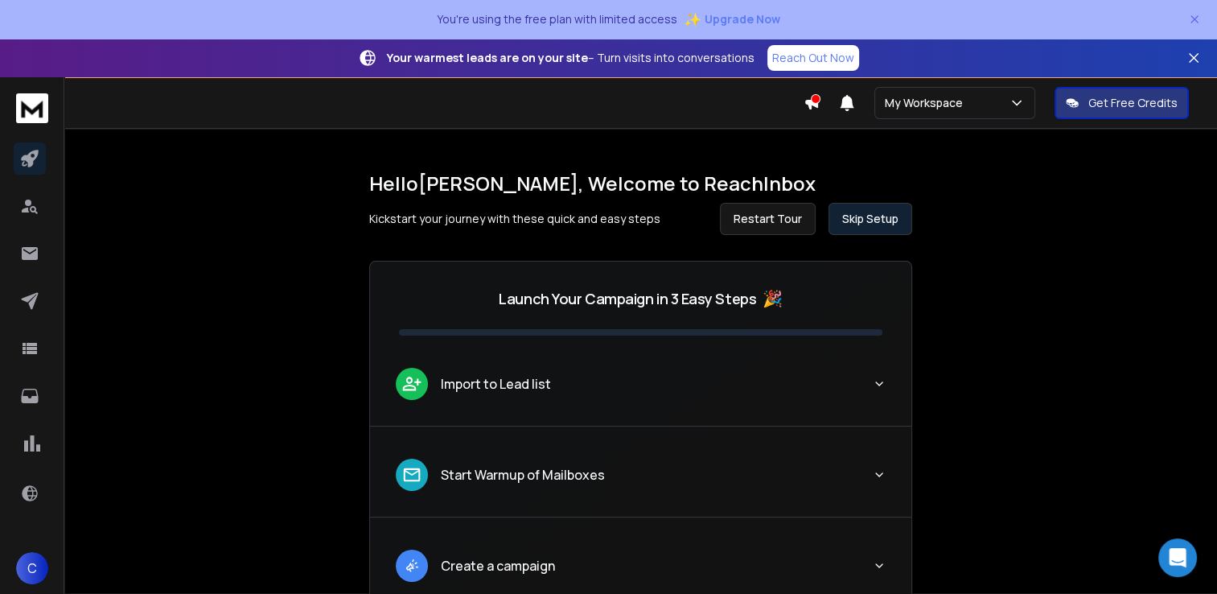
click at [879, 208] on button "Skip Setup" at bounding box center [871, 219] width 84 height 32
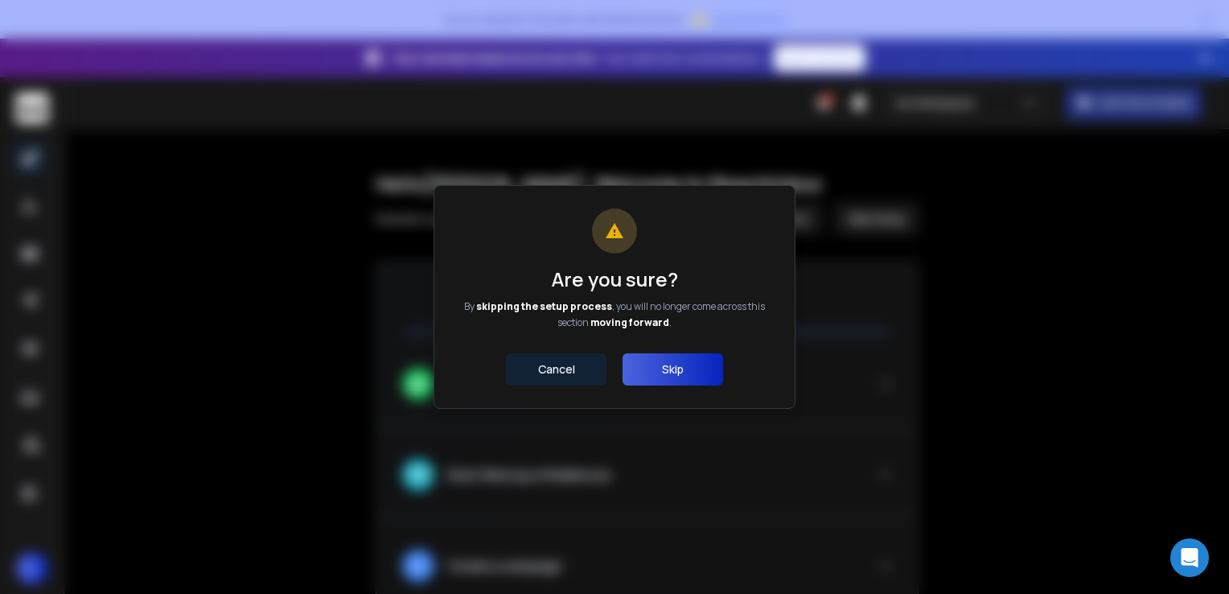
click at [672, 362] on button "Skip" at bounding box center [673, 369] width 101 height 32
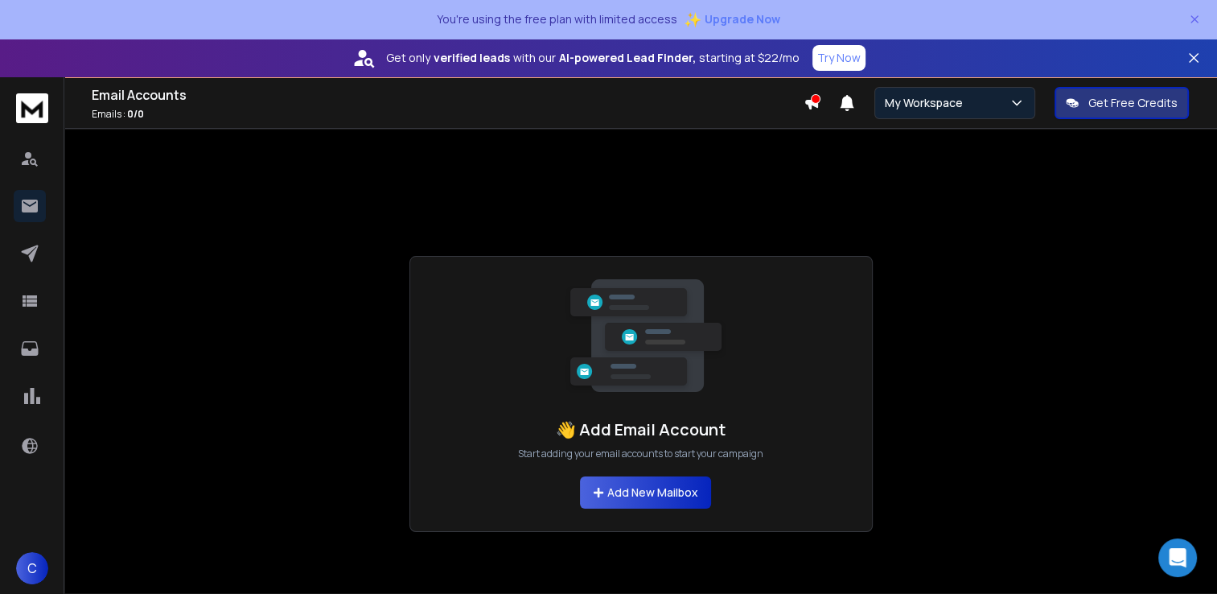
click at [1019, 96] on icon "button" at bounding box center [1017, 103] width 16 height 16
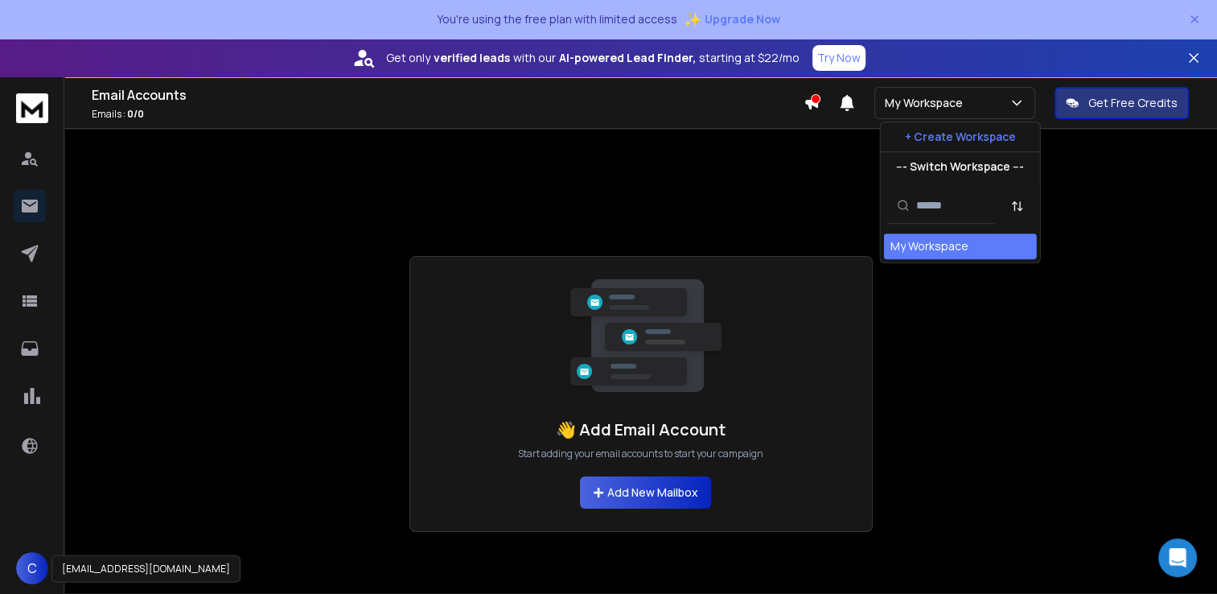
click at [31, 568] on span "C" at bounding box center [32, 568] width 32 height 32
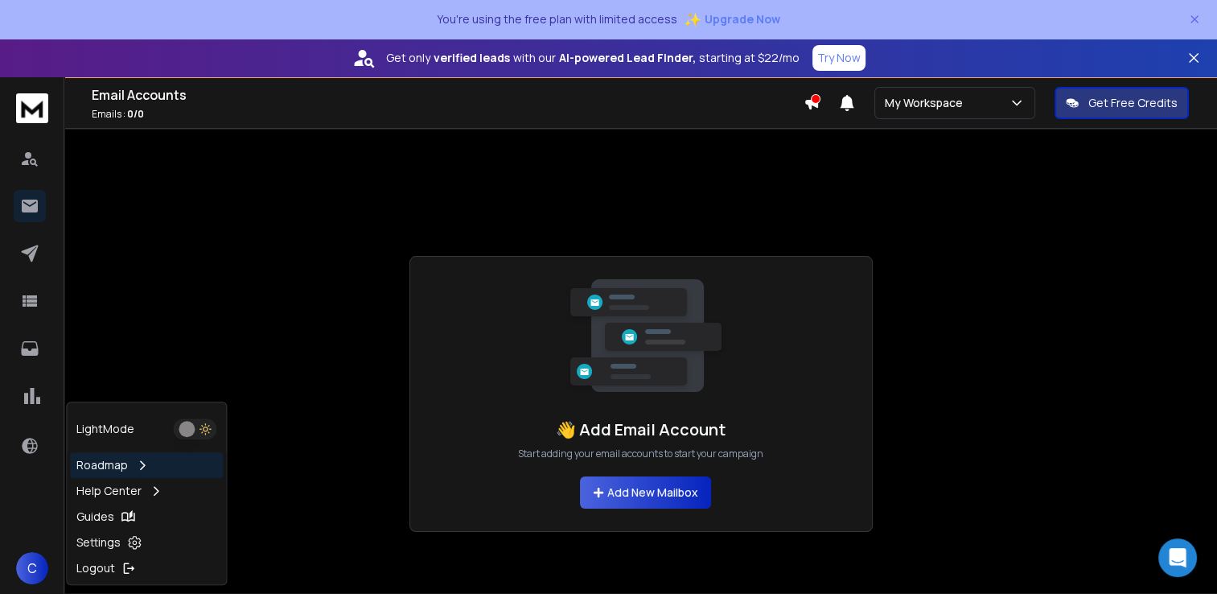
click at [31, 568] on span "C" at bounding box center [32, 568] width 32 height 32
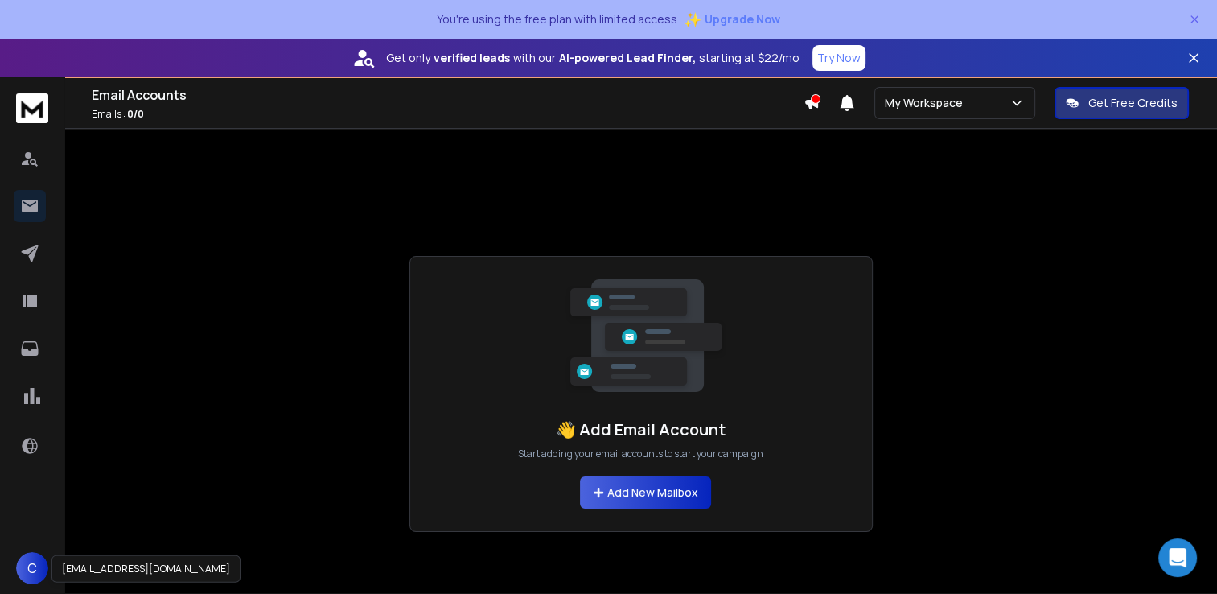
click at [10, 568] on div "C" at bounding box center [32, 338] width 64 height 523
drag, startPoint x: 10, startPoint y: 568, endPoint x: 35, endPoint y: 568, distance: 24.9
click at [35, 568] on div "C" at bounding box center [32, 338] width 64 height 523
click at [35, 568] on span "C" at bounding box center [32, 568] width 32 height 32
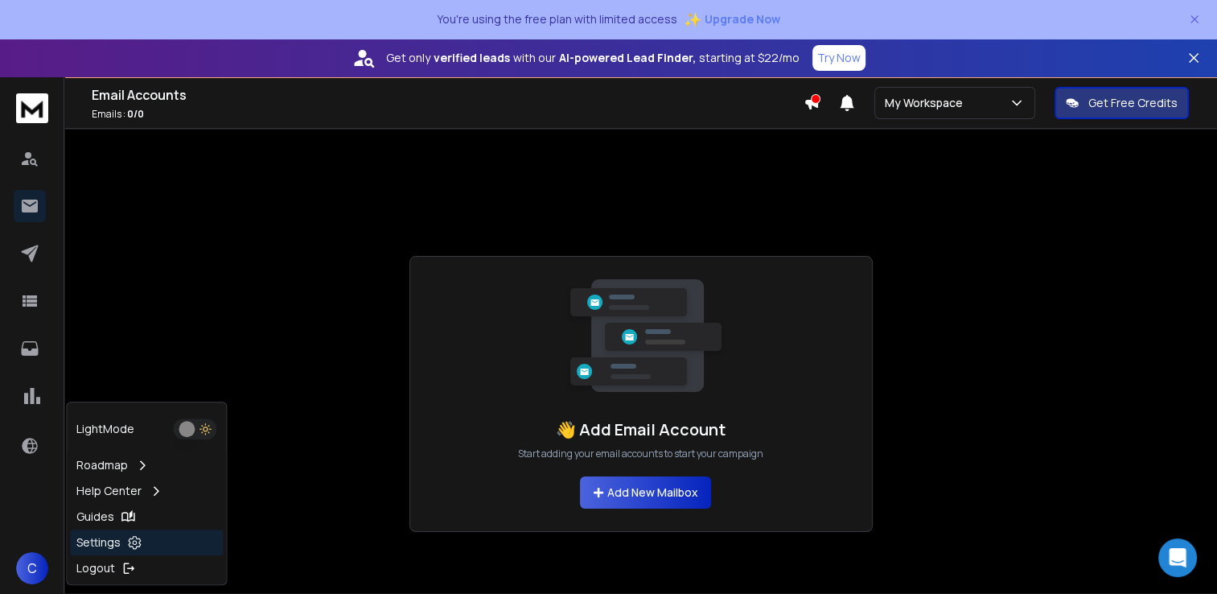
click at [121, 539] on div "Settings" at bounding box center [146, 542] width 153 height 26
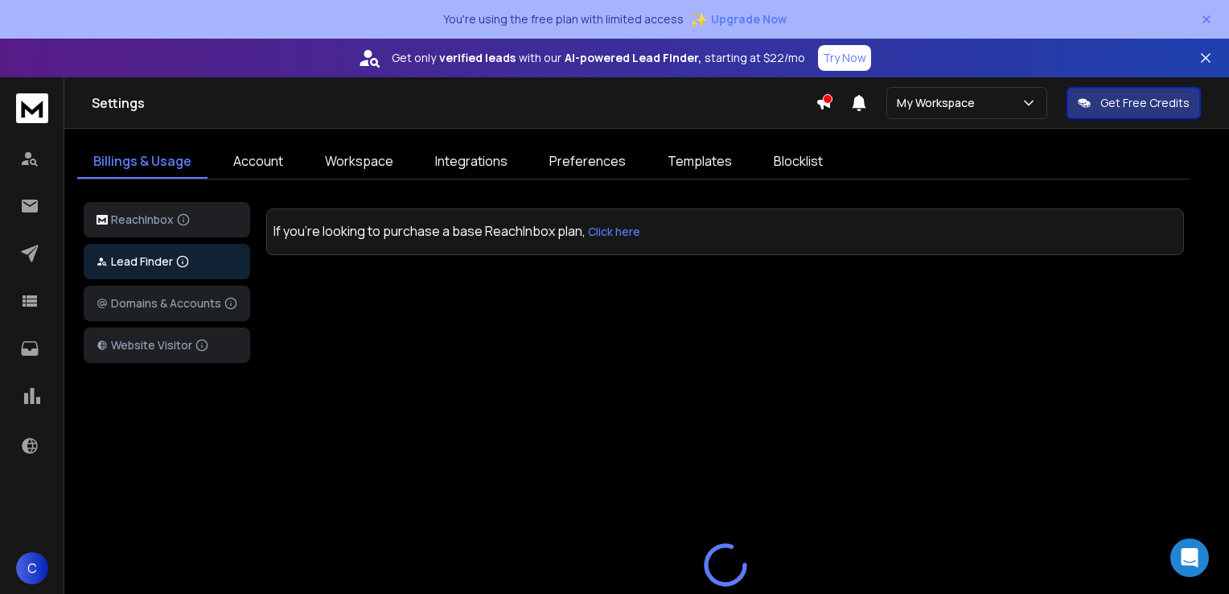
click at [237, 247] on button "Lead Finder" at bounding box center [167, 261] width 167 height 35
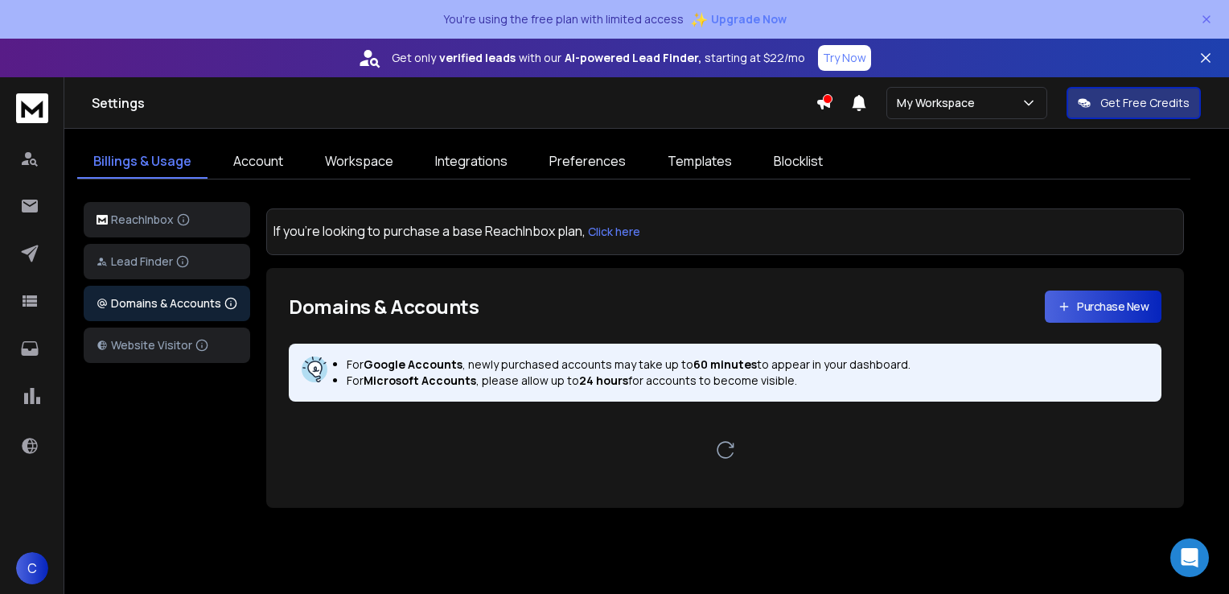
click at [208, 309] on button "Domains & Accounts" at bounding box center [167, 303] width 167 height 35
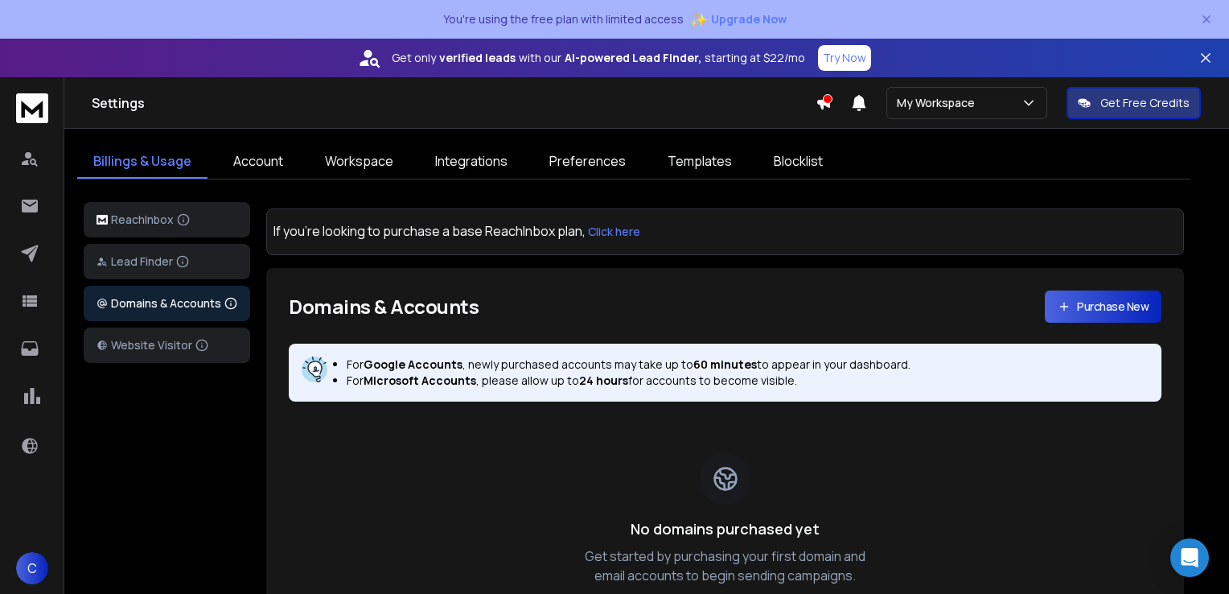
click at [208, 309] on button "Domains & Accounts" at bounding box center [167, 303] width 167 height 35
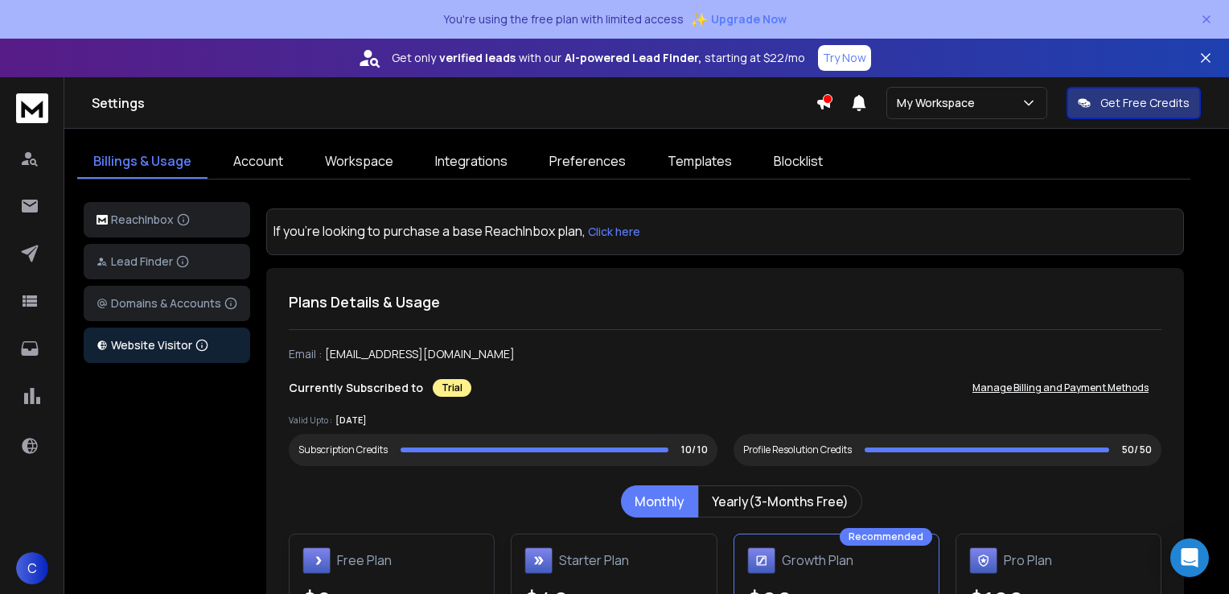
click at [219, 336] on button "Website Visitor" at bounding box center [167, 344] width 167 height 35
click at [209, 336] on button "Website Visitor" at bounding box center [167, 344] width 167 height 35
click at [268, 175] on link "Account" at bounding box center [258, 162] width 82 height 34
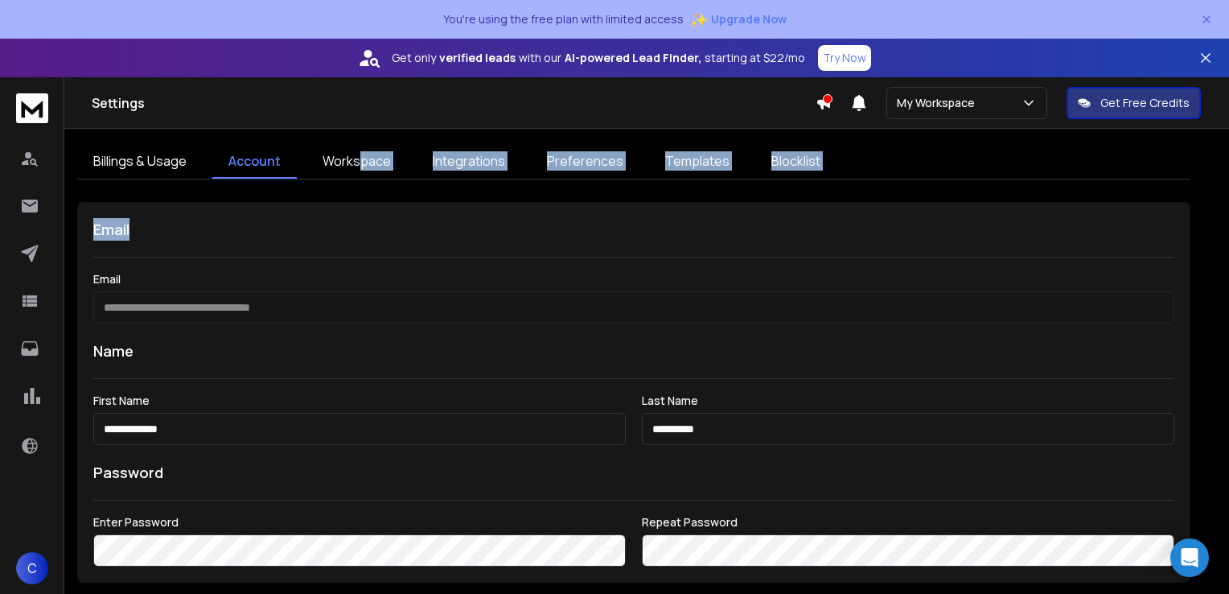
drag, startPoint x: 360, startPoint y: 187, endPoint x: 354, endPoint y: 172, distance: 15.8
click at [354, 172] on div "**********" at bounding box center [634, 399] width 1114 height 509
click at [354, 172] on link "Workspace" at bounding box center [357, 162] width 101 height 34
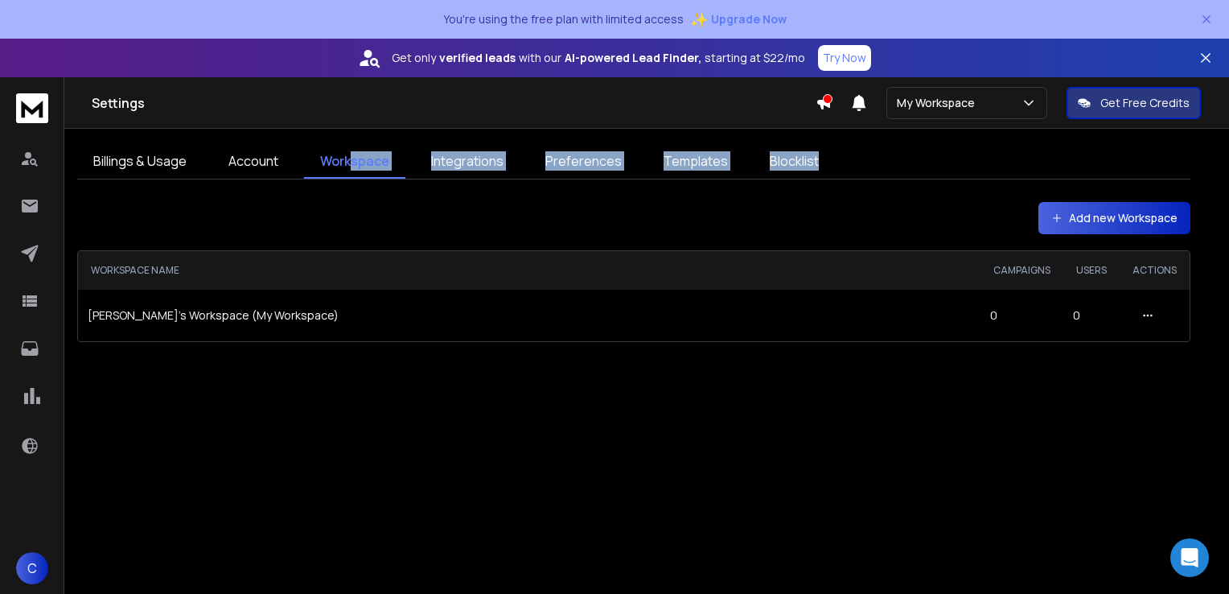
click at [354, 172] on link "Workspace" at bounding box center [354, 162] width 101 height 34
drag, startPoint x: 354, startPoint y: 172, endPoint x: 399, endPoint y: 195, distance: 50.4
click at [399, 195] on div "Add new Workspace WORKSPACE NAME CAMPAIGNS USERS ACTIONS Christodoulos's Worksp…" at bounding box center [634, 421] width 1114 height 465
click at [453, 172] on link "Integrations" at bounding box center [467, 162] width 105 height 34
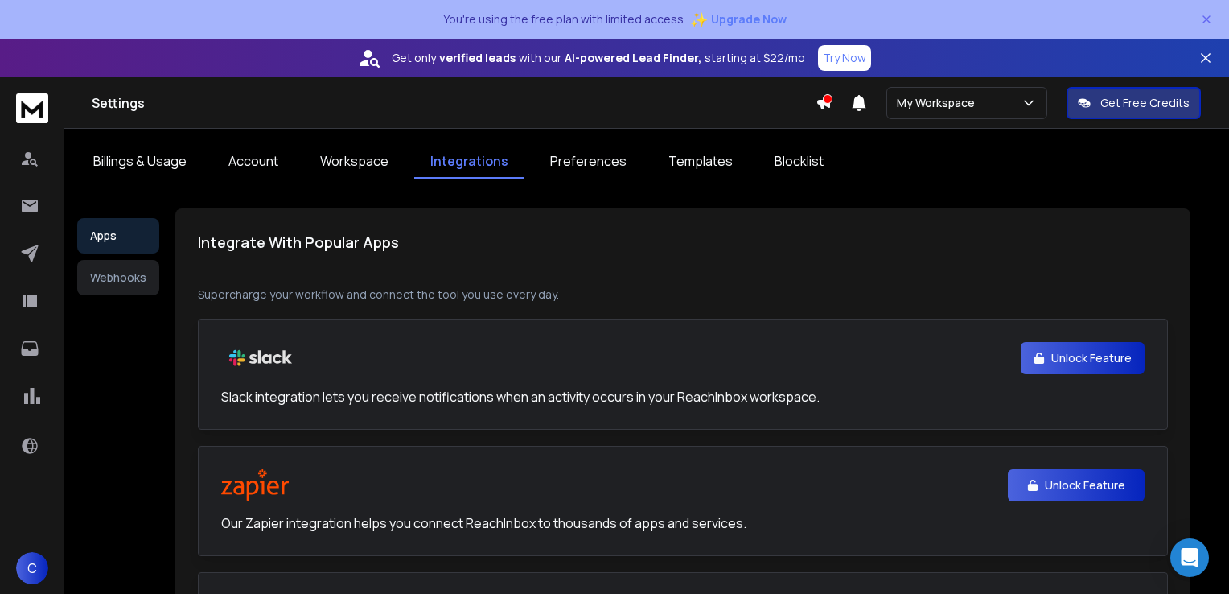
click at [499, 189] on div "Apps Webhooks Integrate With Popular Apps Supercharge your workflow and connect…" at bounding box center [634, 421] width 1114 height 465
click at [153, 275] on button "Webhooks" at bounding box center [118, 277] width 82 height 35
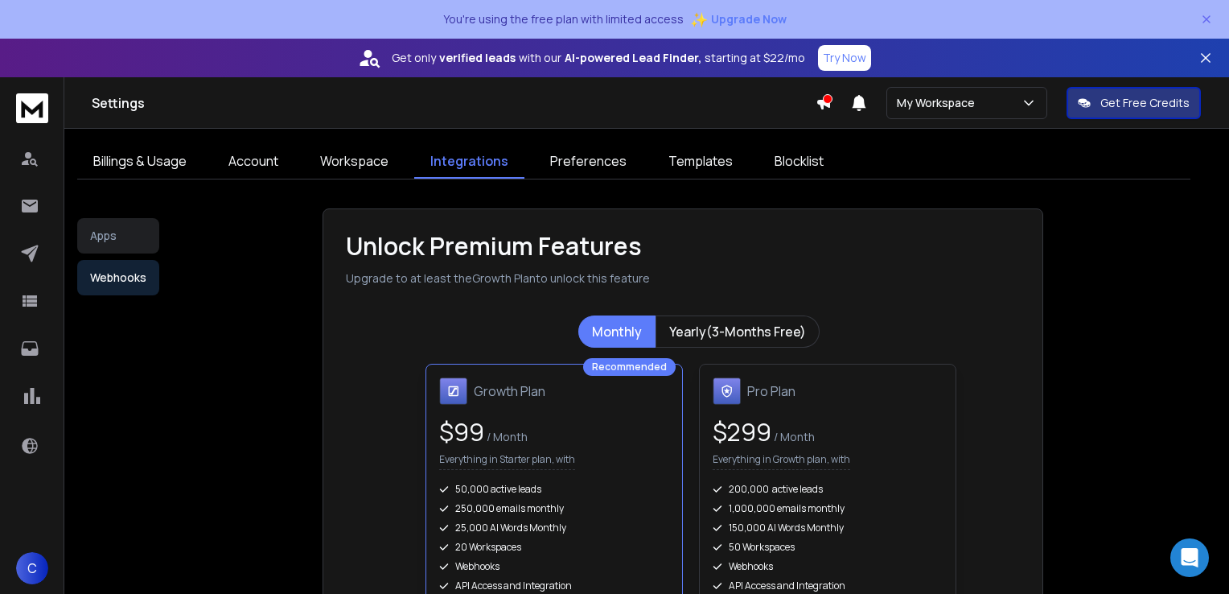
click at [592, 166] on link "Preferences" at bounding box center [588, 162] width 109 height 34
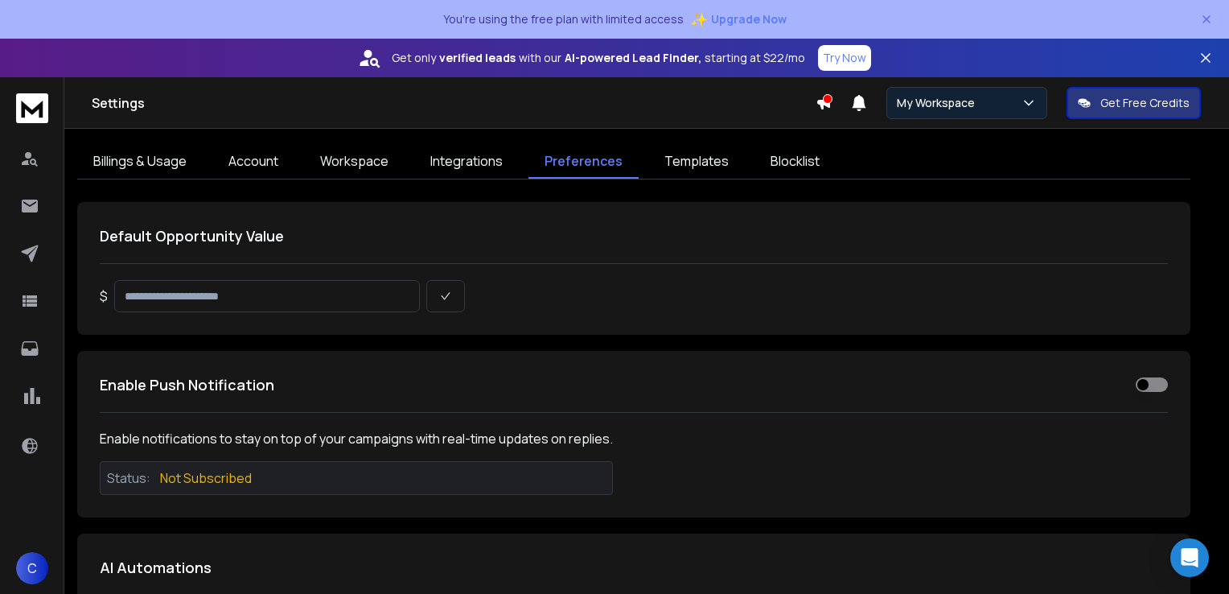
click at [1033, 92] on button "My Workspace" at bounding box center [967, 103] width 161 height 32
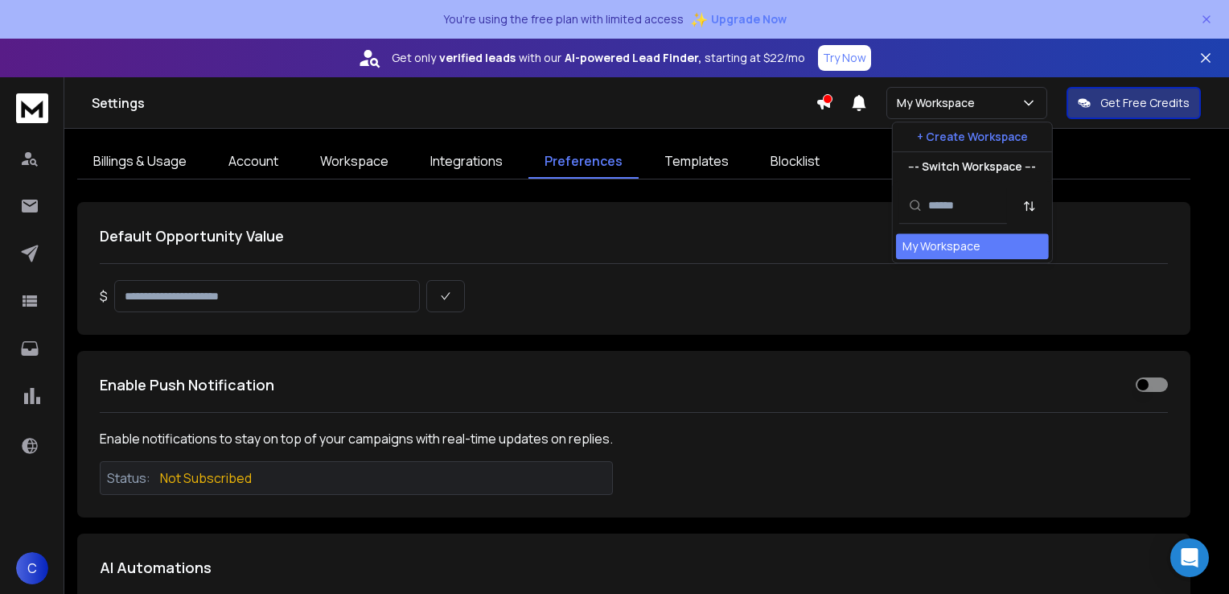
click at [984, 195] on input "text" at bounding box center [963, 204] width 69 height 35
click at [16, 437] on link at bounding box center [30, 446] width 32 height 32
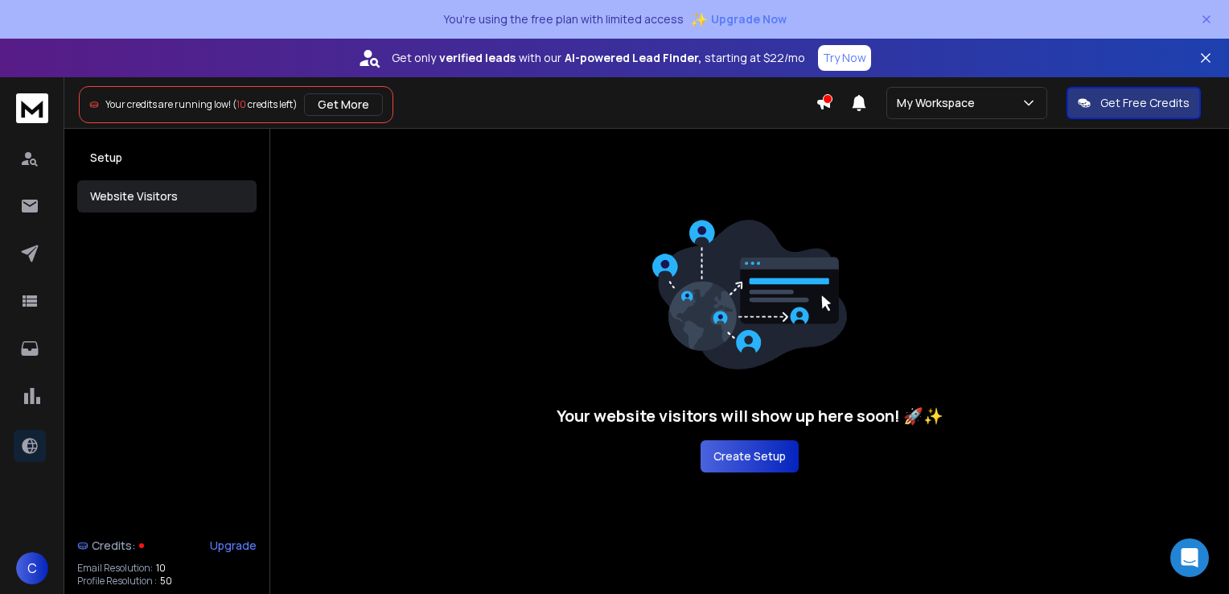
click at [18, 377] on div at bounding box center [32, 304] width 37 height 325
click at [39, 391] on icon at bounding box center [32, 396] width 24 height 24
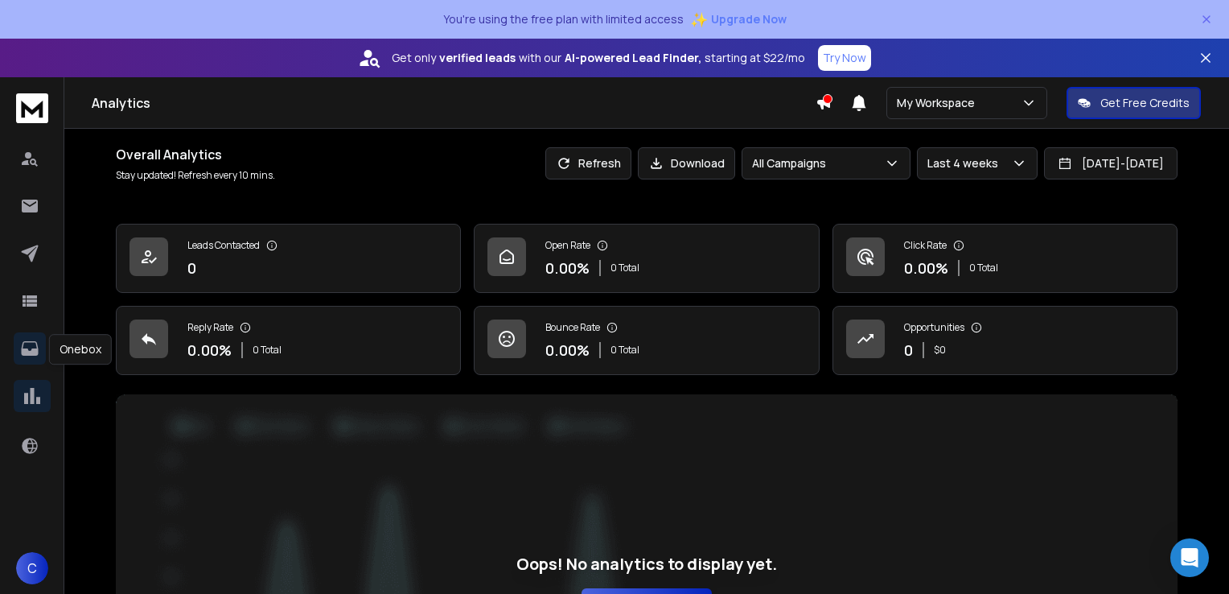
click at [41, 348] on link at bounding box center [30, 348] width 32 height 32
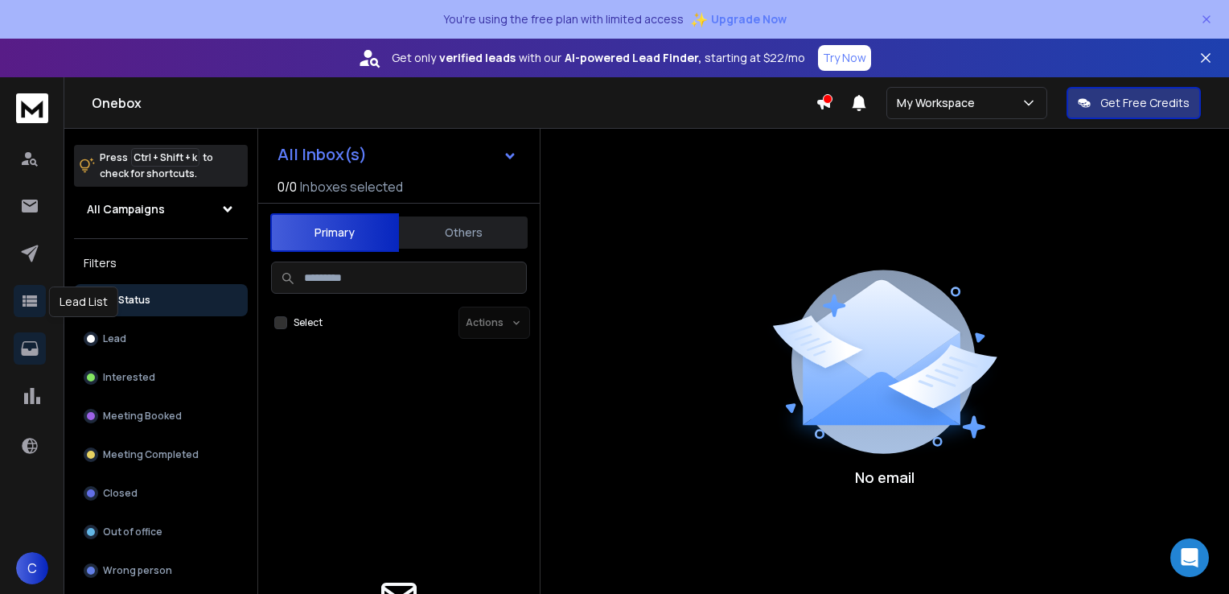
click at [31, 307] on icon at bounding box center [29, 300] width 19 height 19
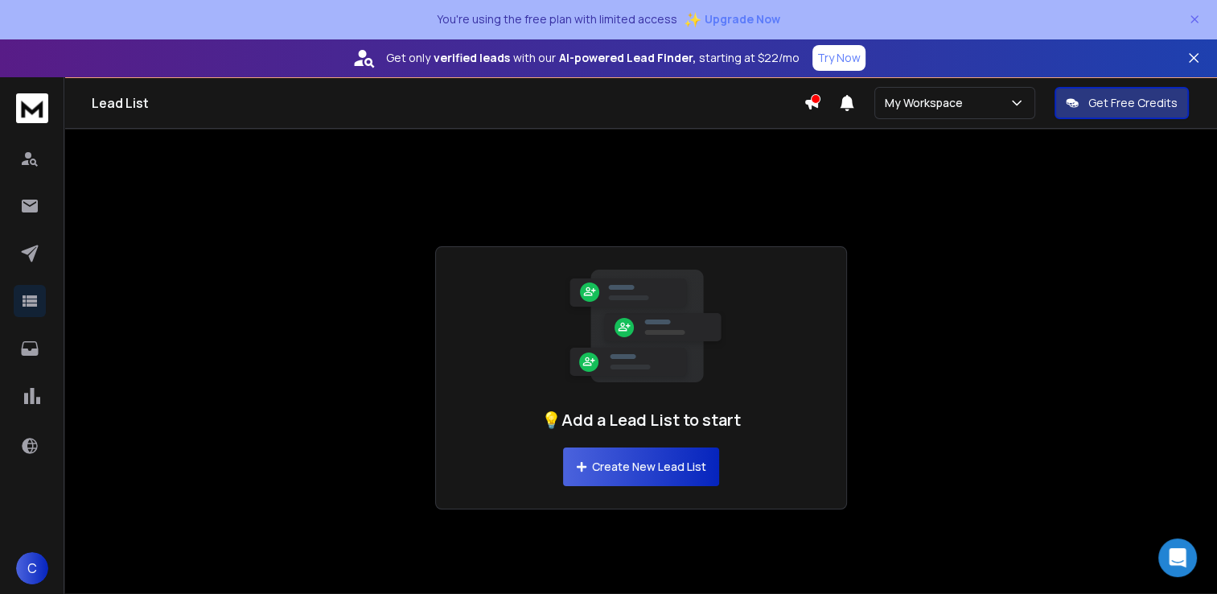
click at [31, 274] on div at bounding box center [32, 256] width 37 height 38
click at [31, 262] on icon at bounding box center [29, 253] width 19 height 19
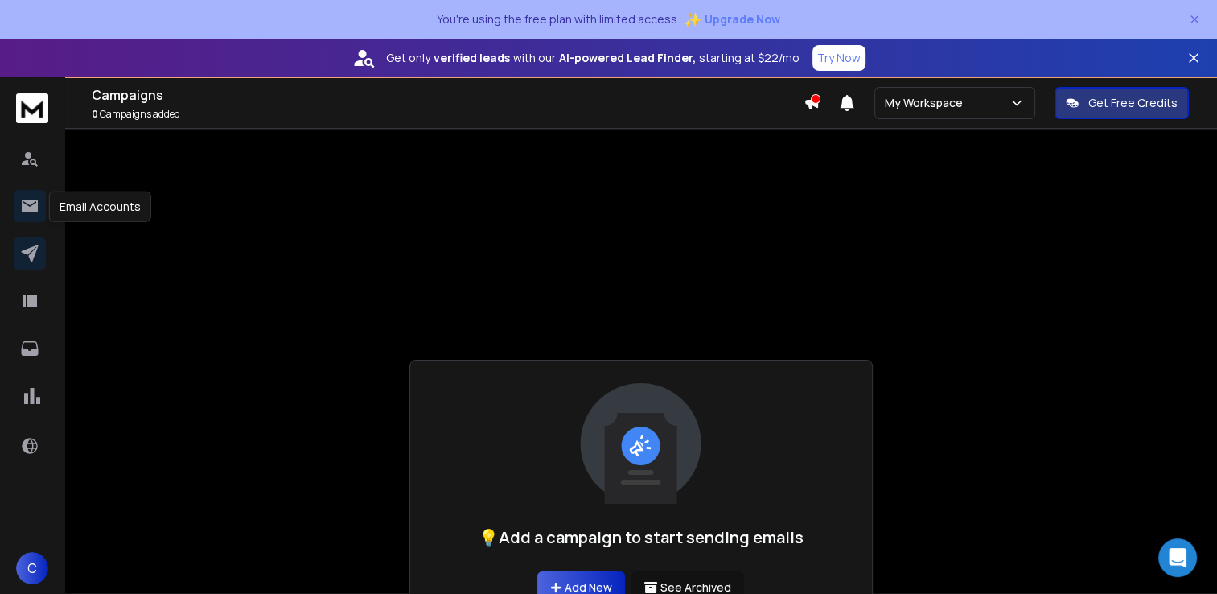
click at [29, 212] on icon at bounding box center [30, 206] width 16 height 13
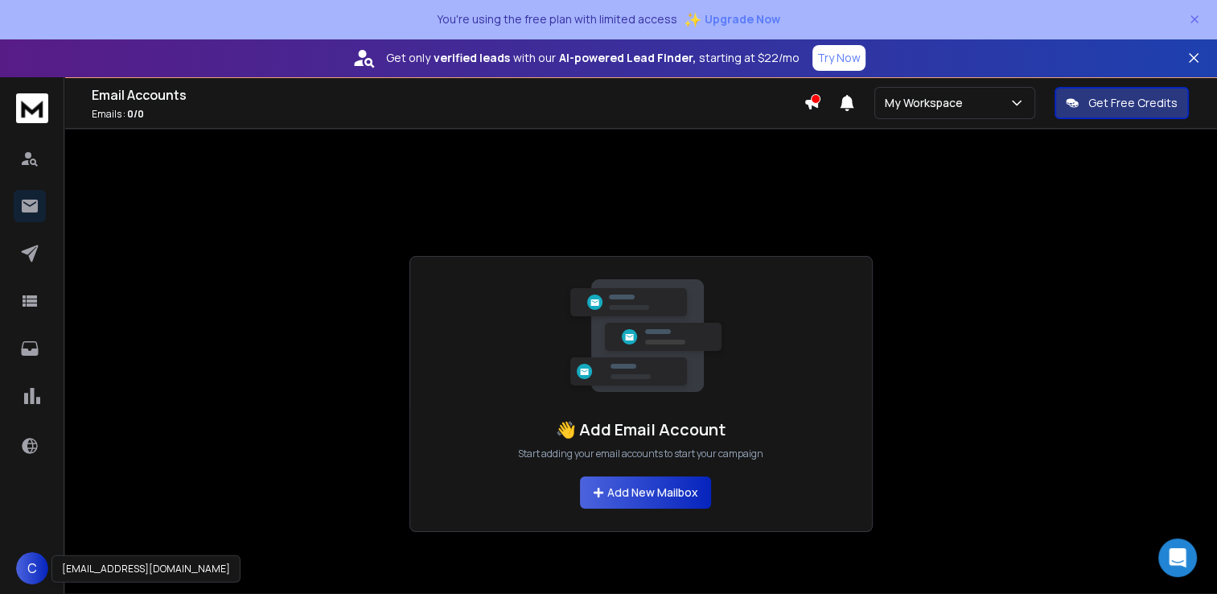
click at [35, 572] on span "C" at bounding box center [32, 568] width 32 height 32
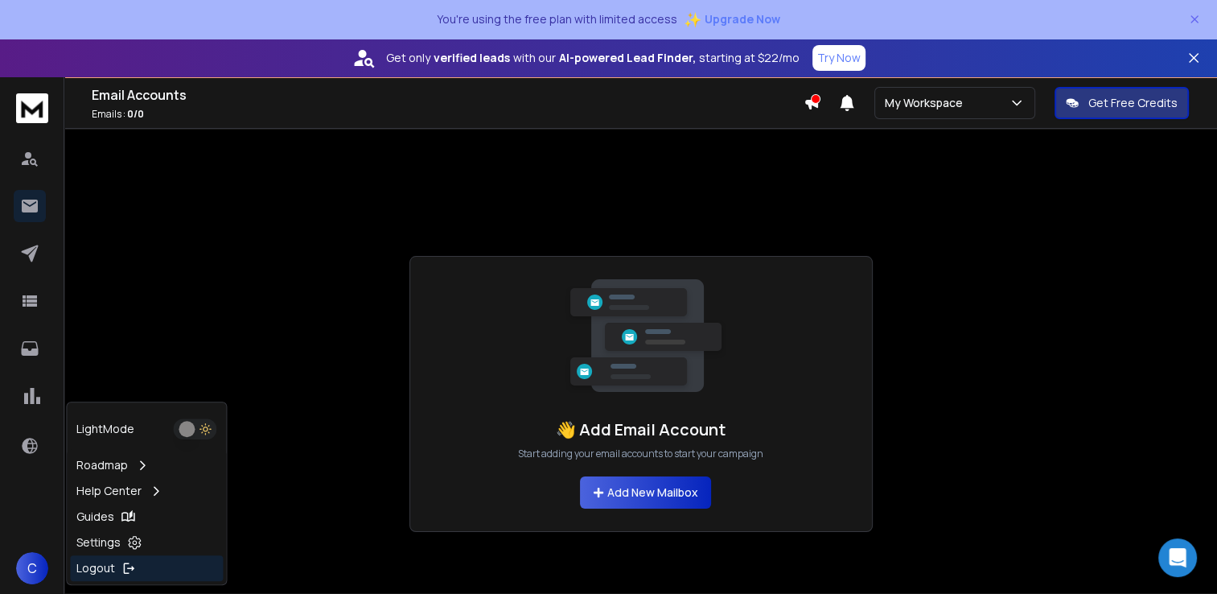
click at [101, 562] on p "Logout" at bounding box center [95, 568] width 39 height 16
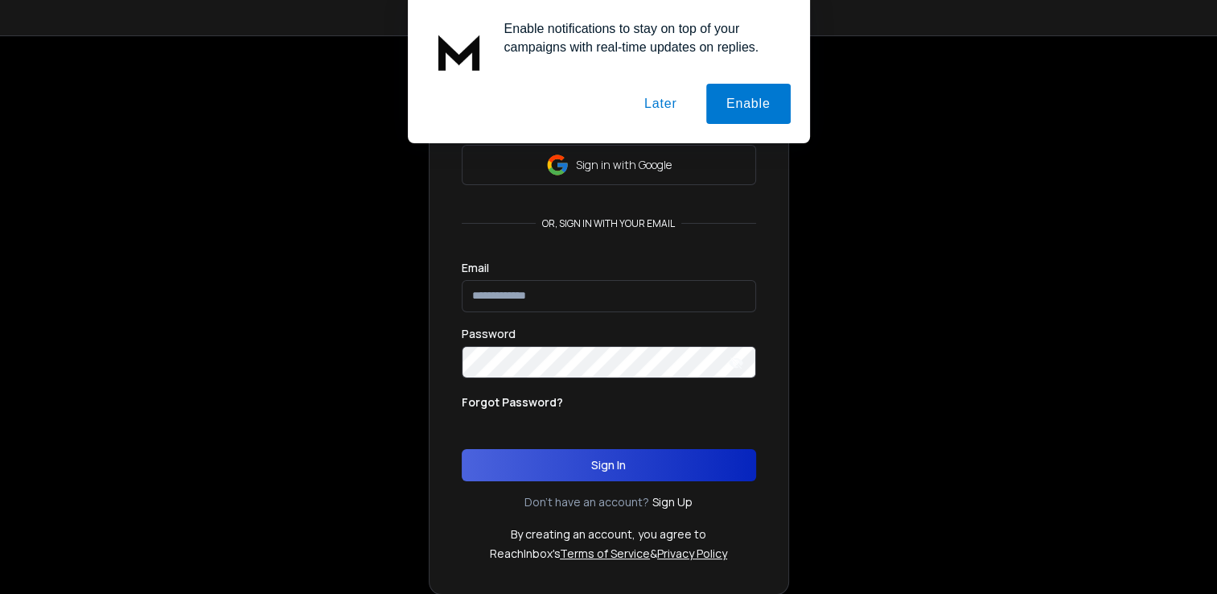
click at [659, 109] on button "Later" at bounding box center [660, 104] width 72 height 40
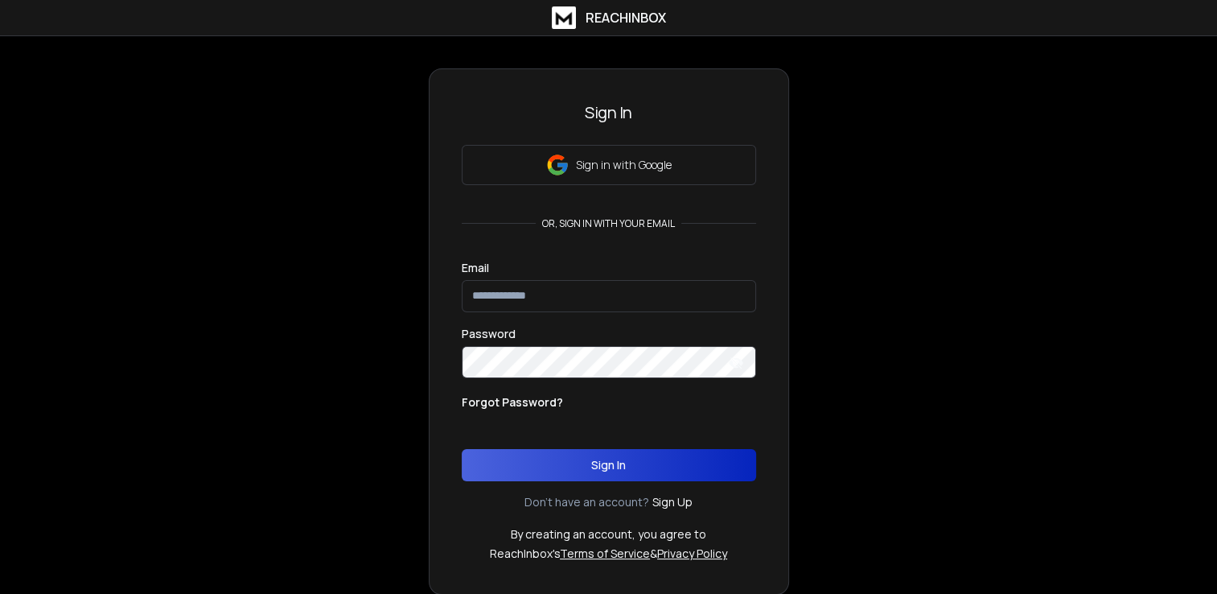
click at [561, 294] on input "email" at bounding box center [609, 296] width 294 height 32
type input "**********"
click at [462, 449] on button "Sign In" at bounding box center [609, 465] width 294 height 32
